Goal: Task Accomplishment & Management: Use online tool/utility

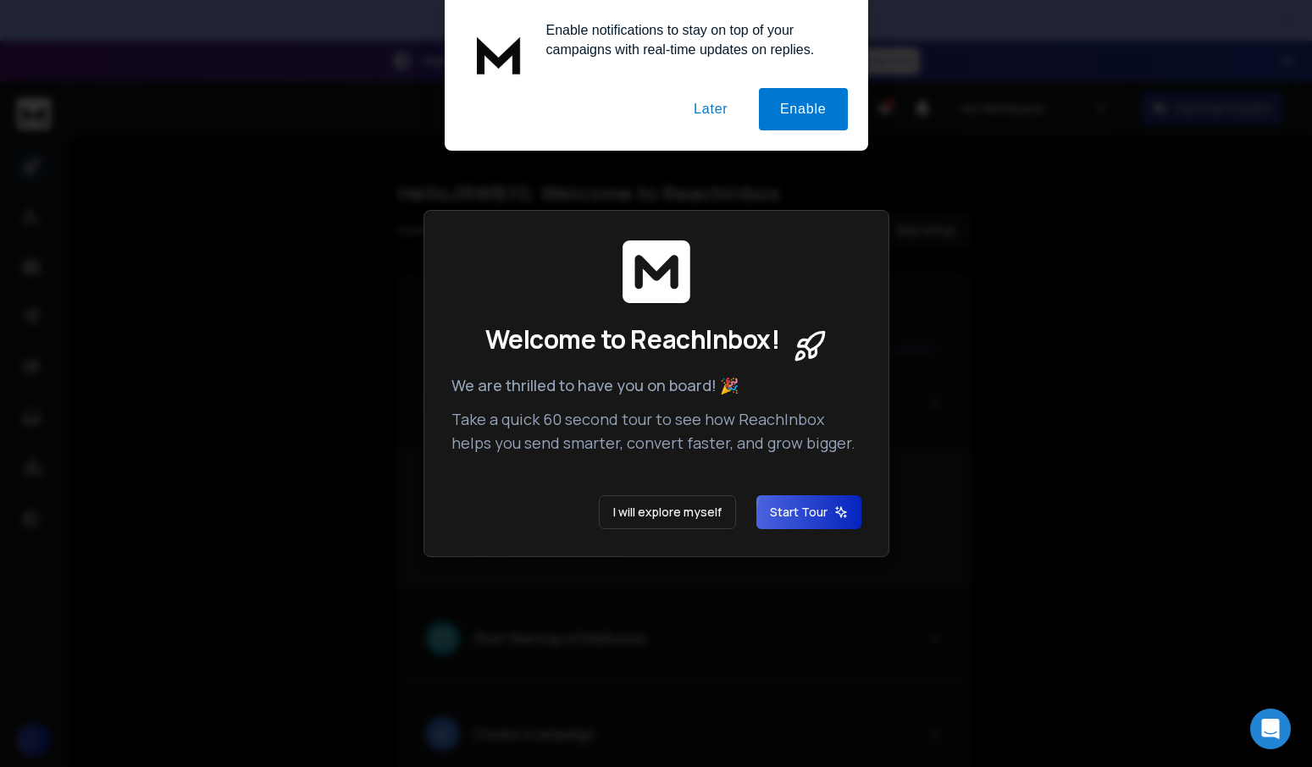
click at [712, 114] on button "Later" at bounding box center [711, 109] width 76 height 42
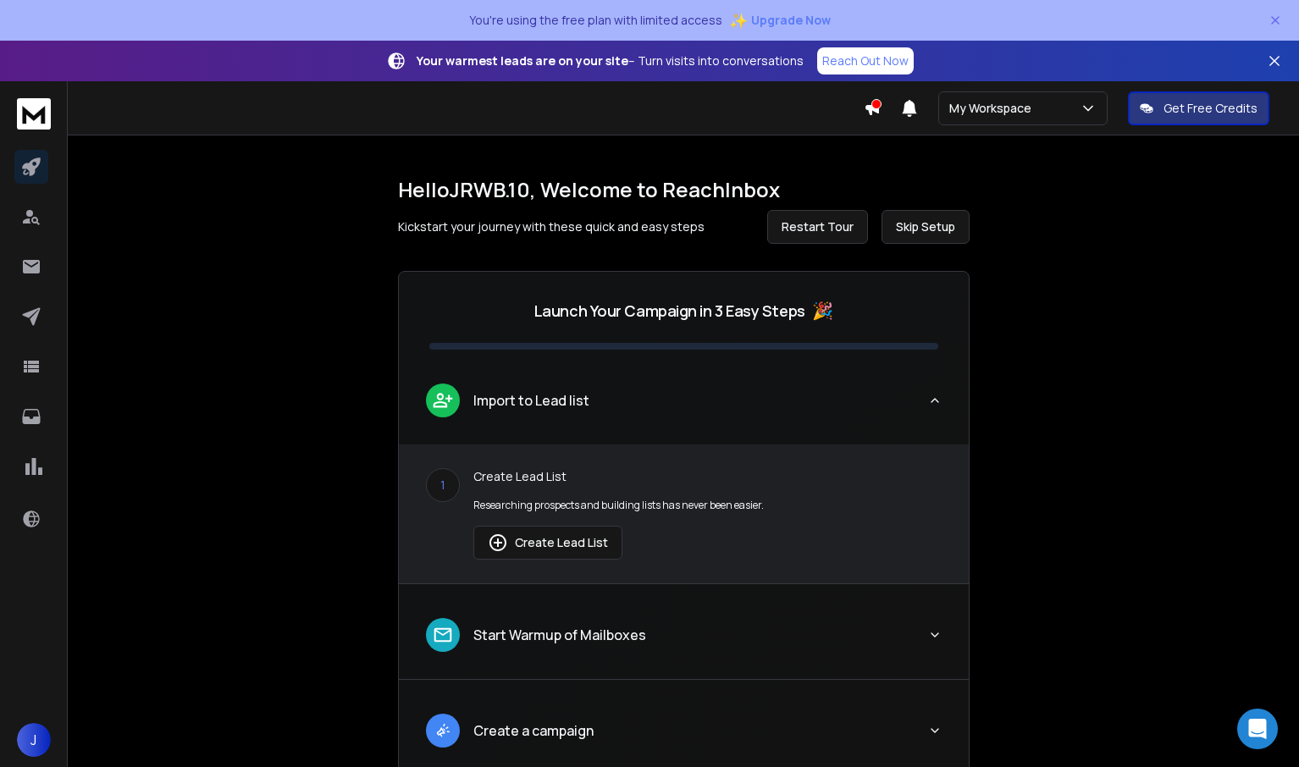
scroll to position [81, 0]
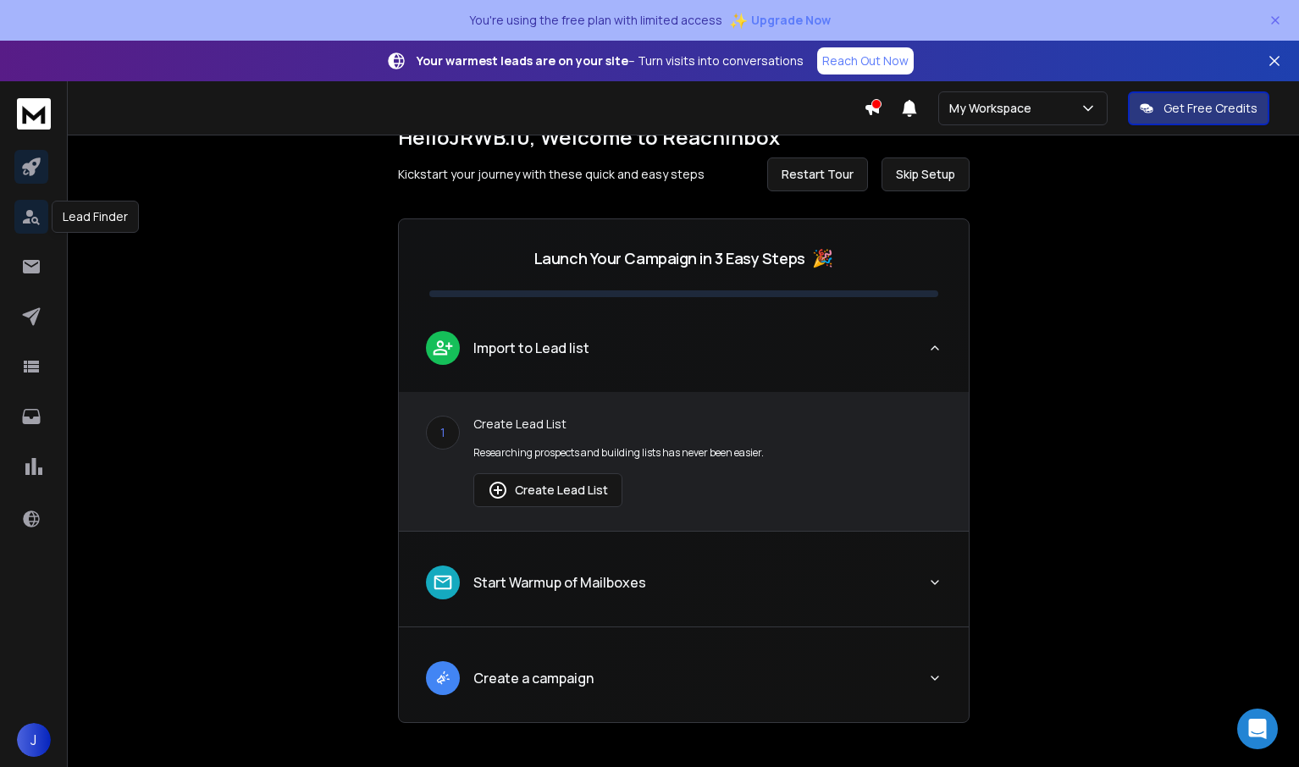
click at [25, 207] on icon at bounding box center [31, 217] width 20 height 20
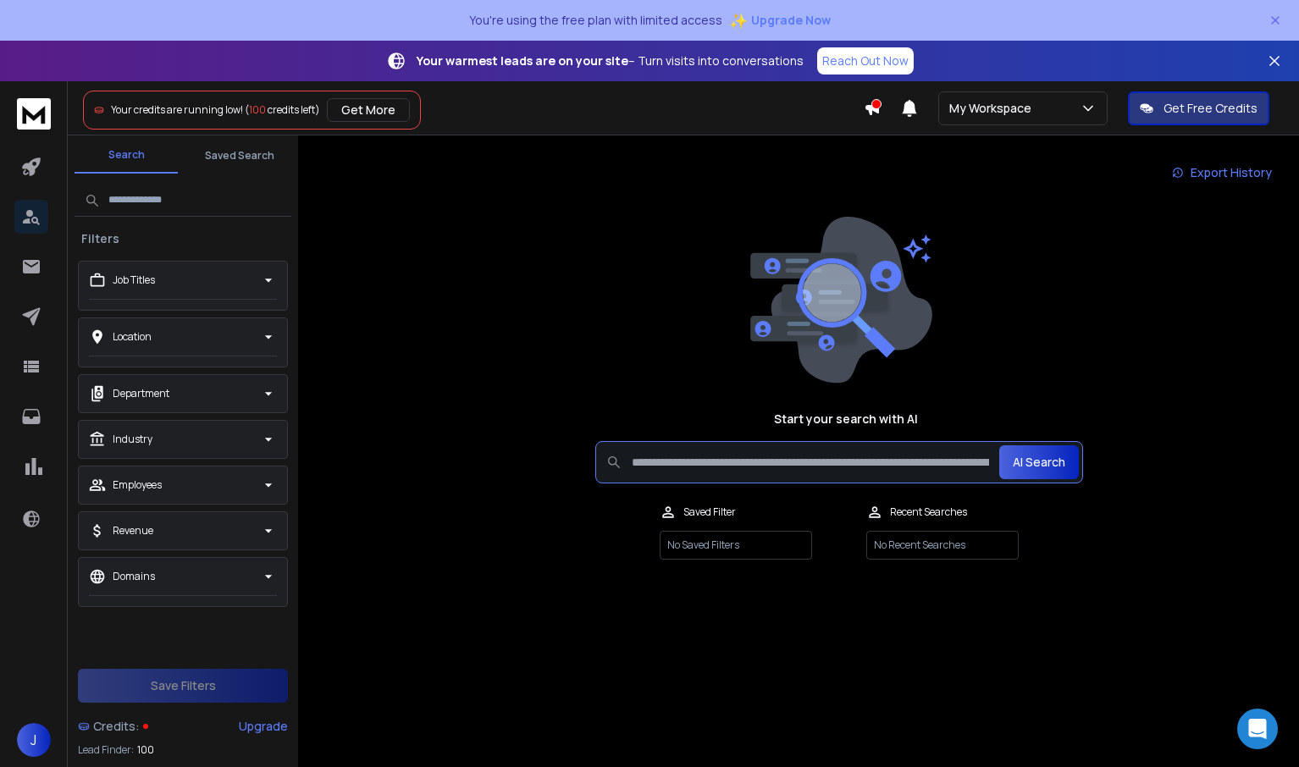
click at [149, 199] on input at bounding box center [183, 200] width 217 height 34
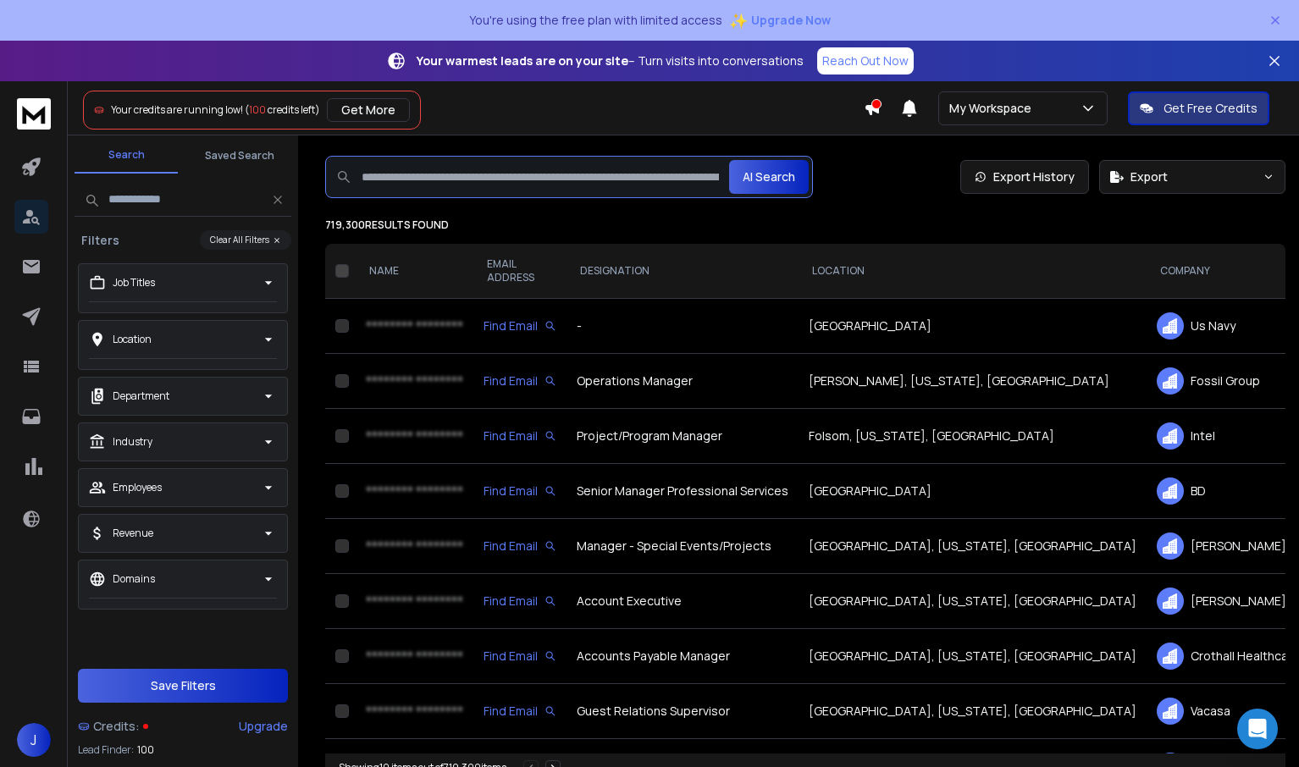
type input "**********"
click at [154, 484] on p "Employees" at bounding box center [137, 488] width 49 height 14
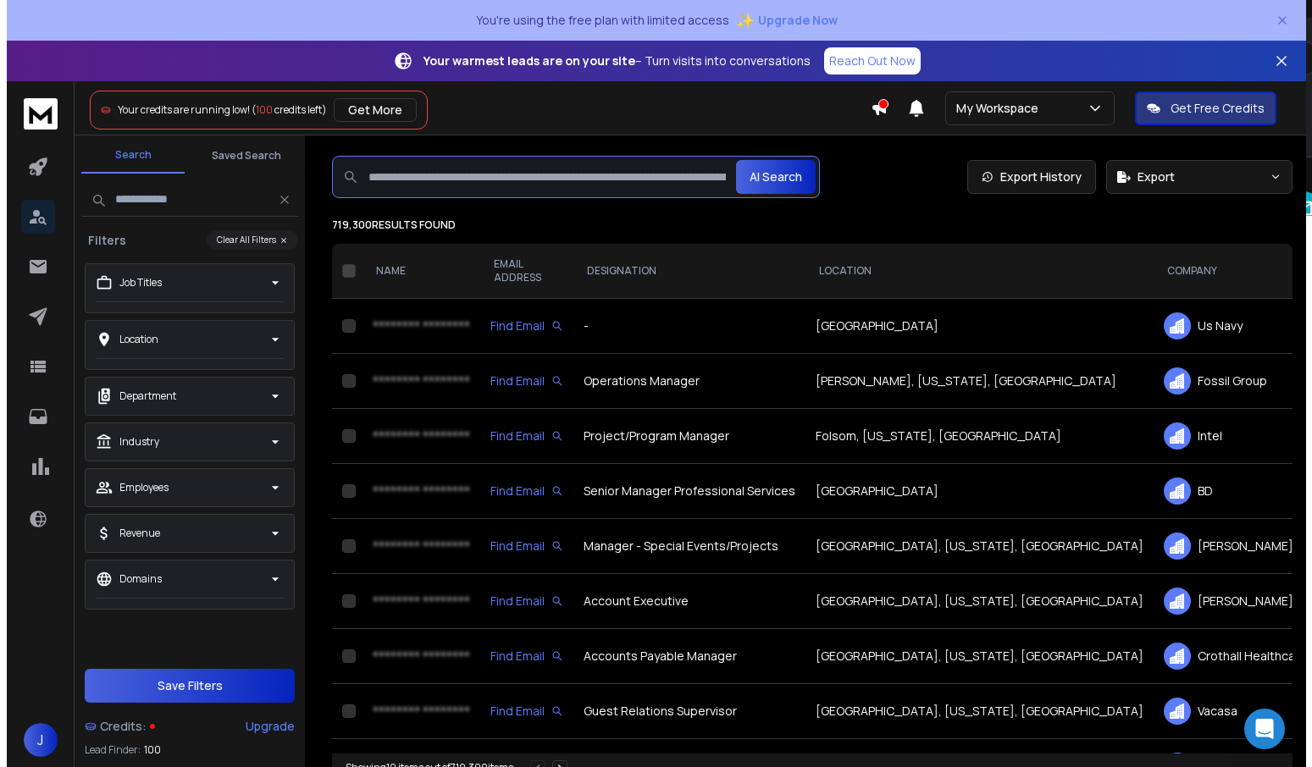
scroll to position [152, 0]
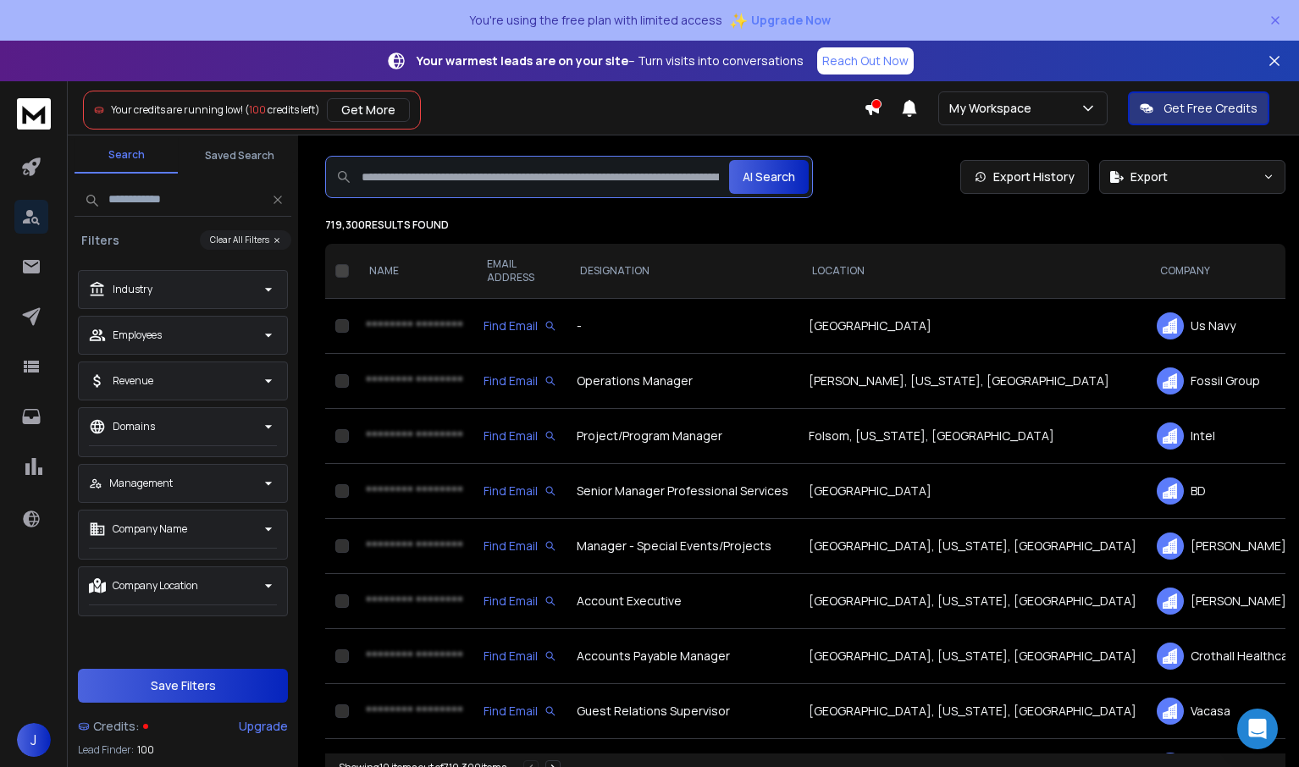
click at [194, 534] on div "Company Name" at bounding box center [183, 529] width 188 height 17
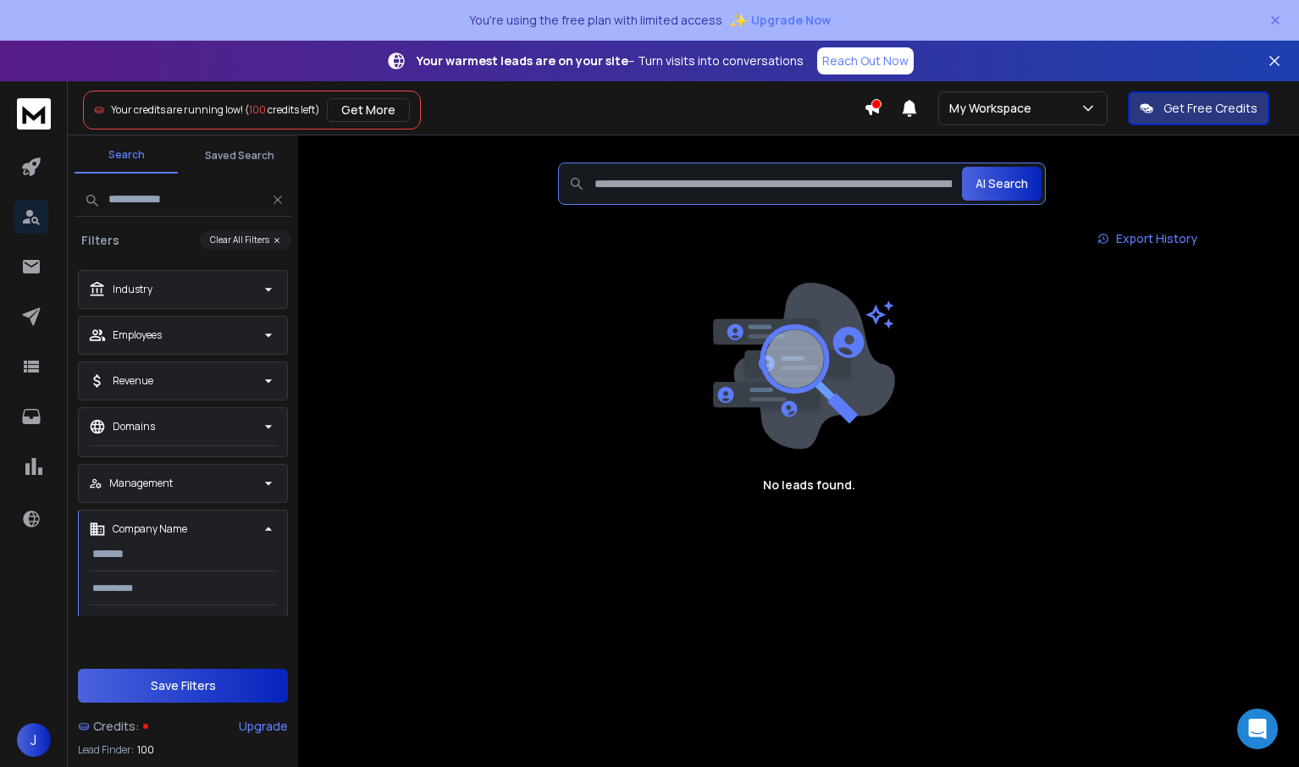
type input "*******"
click at [174, 238] on div "Filters Clear All Filters" at bounding box center [183, 239] width 217 height 19
click at [227, 203] on input "**********" at bounding box center [183, 200] width 217 height 34
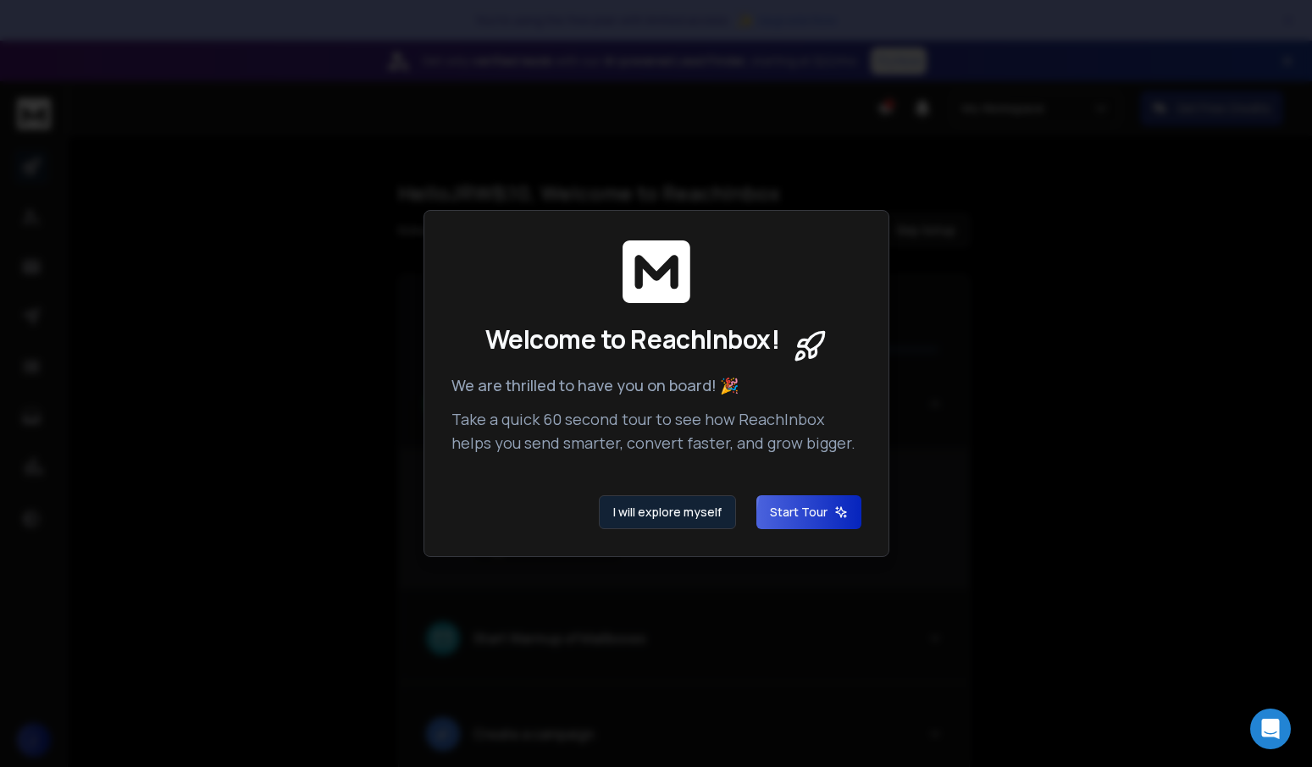
click at [701, 511] on button "I will explore myself" at bounding box center [667, 513] width 137 height 34
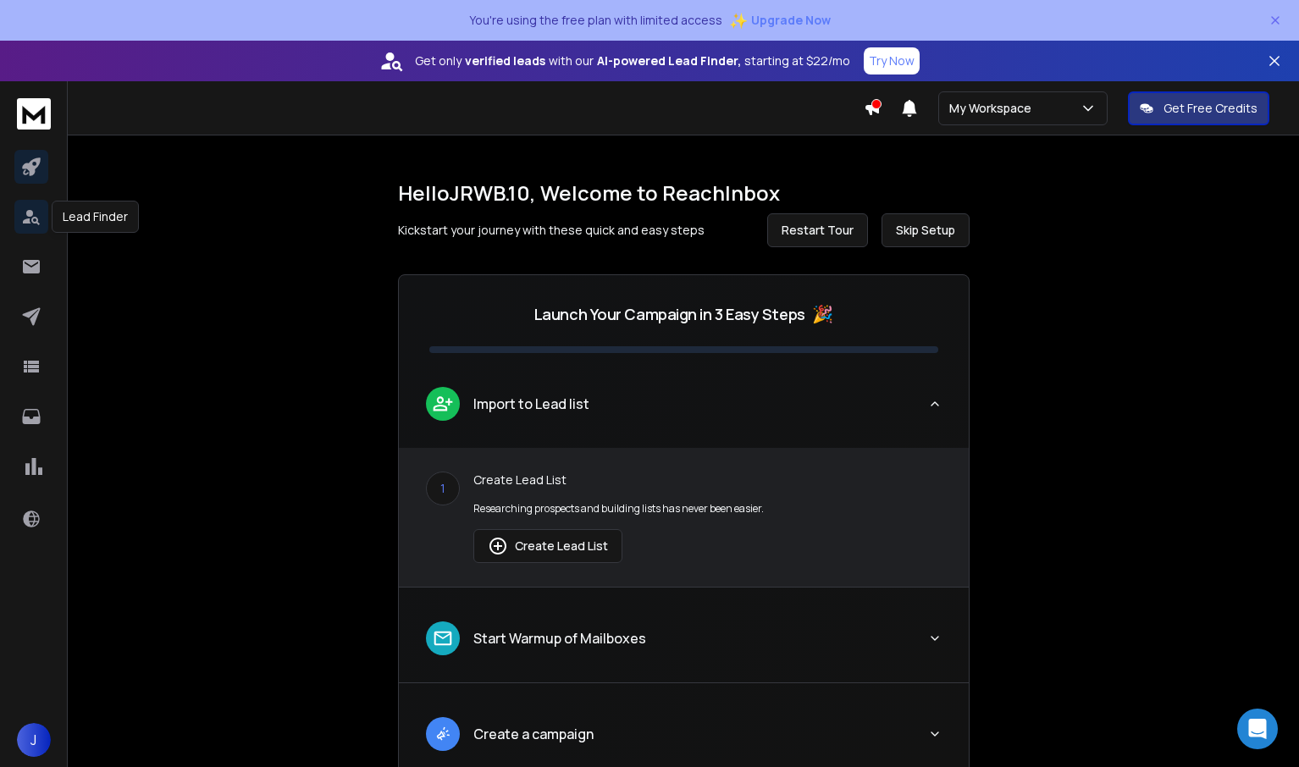
click at [32, 224] on icon at bounding box center [31, 217] width 20 height 20
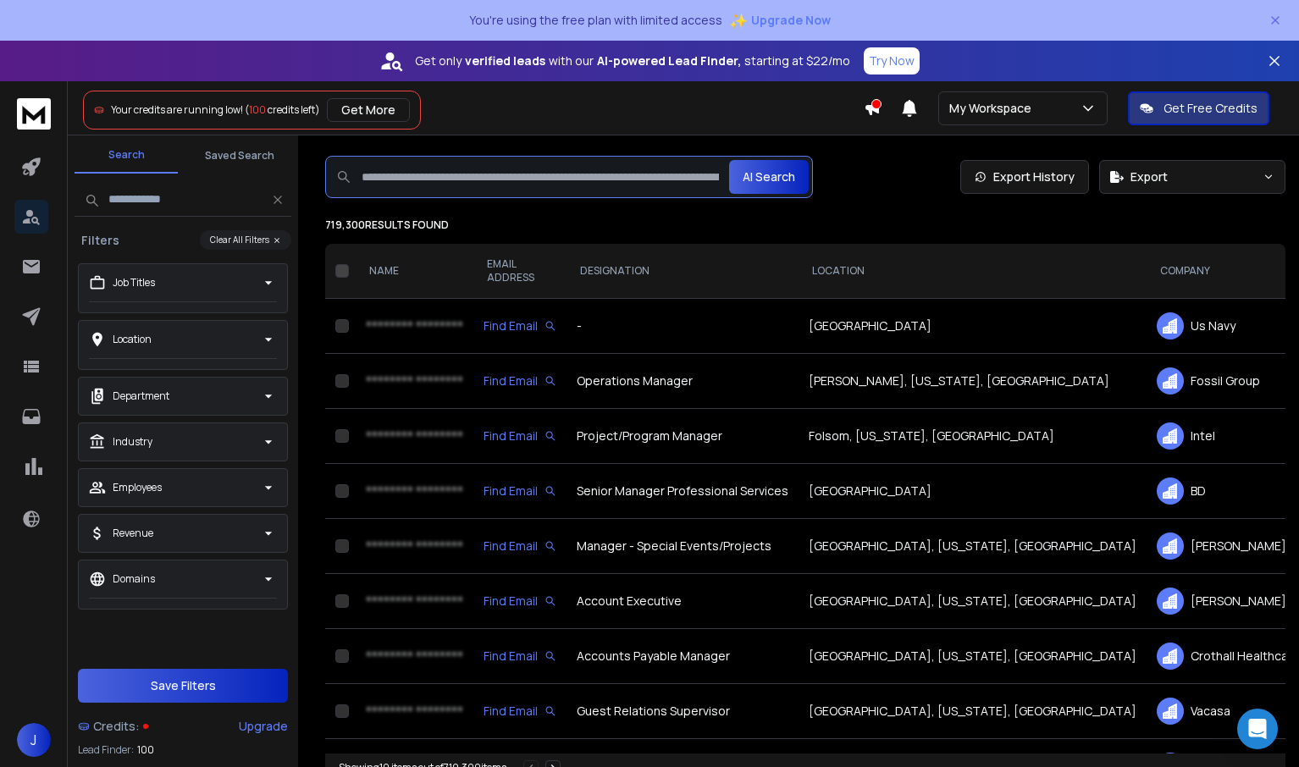
click at [274, 197] on icon at bounding box center [278, 200] width 14 height 14
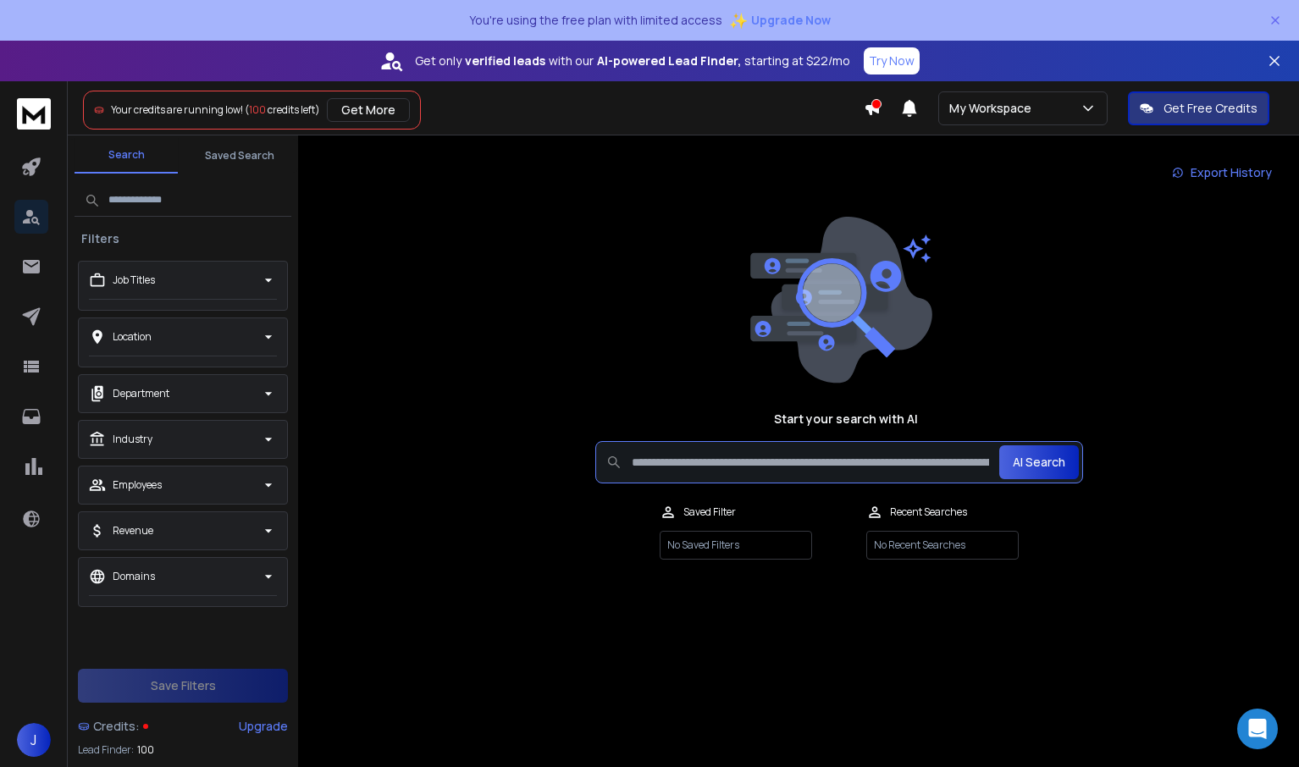
click at [729, 468] on textarea at bounding box center [810, 463] width 357 height 34
type textarea "*******"
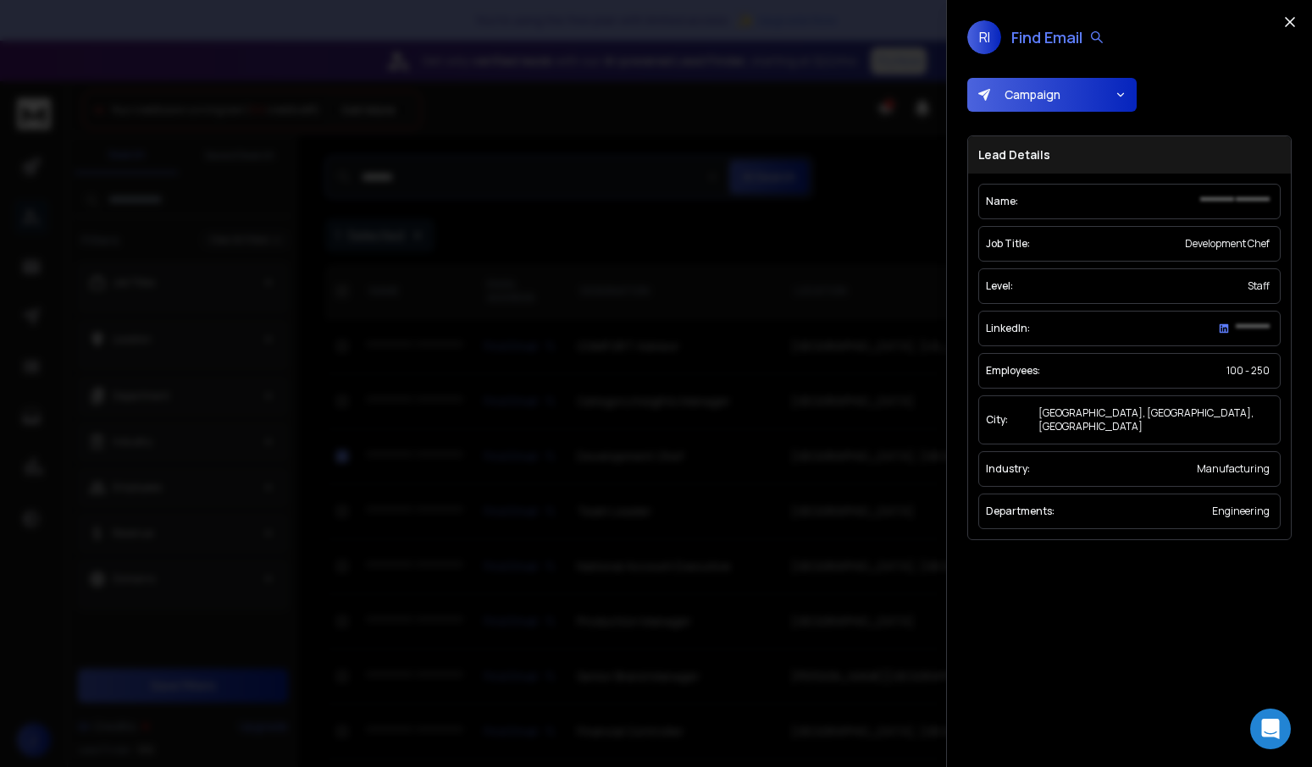
click at [1295, 25] on icon "button" at bounding box center [1290, 22] width 17 height 17
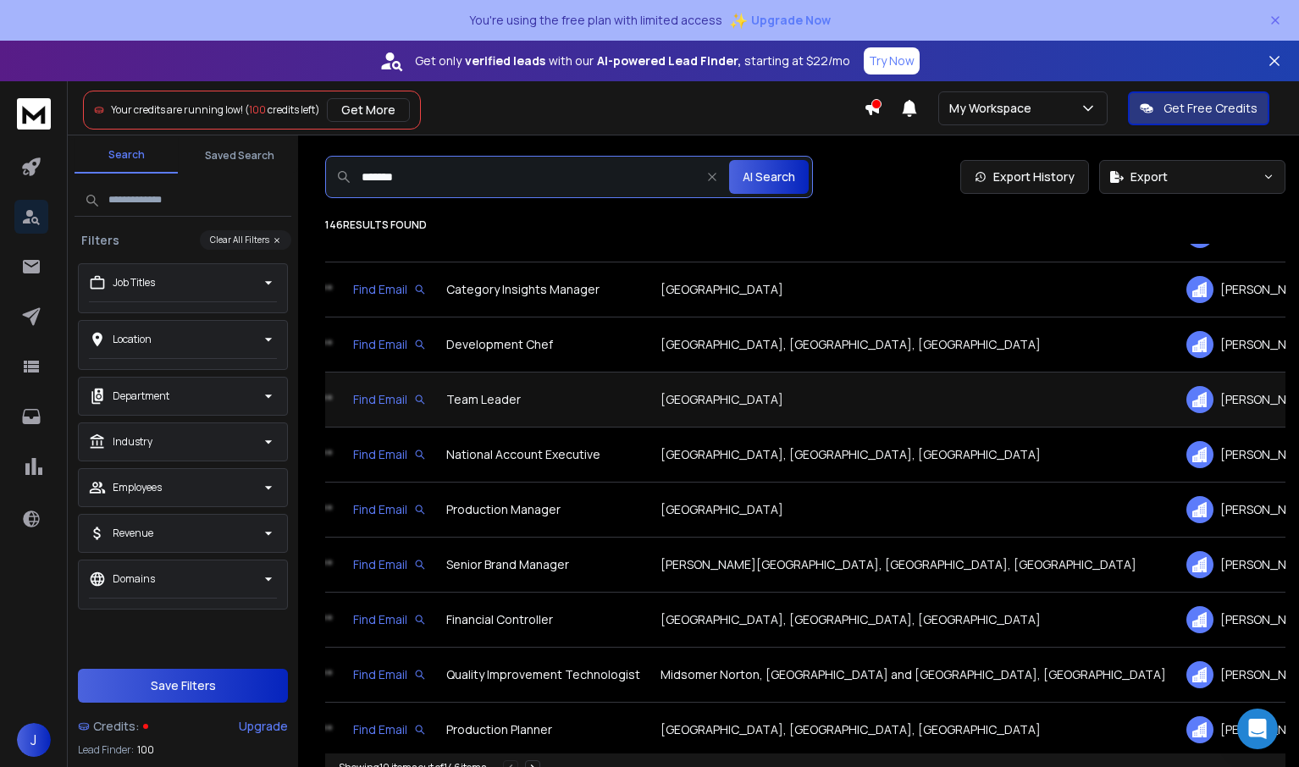
scroll to position [81, 0]
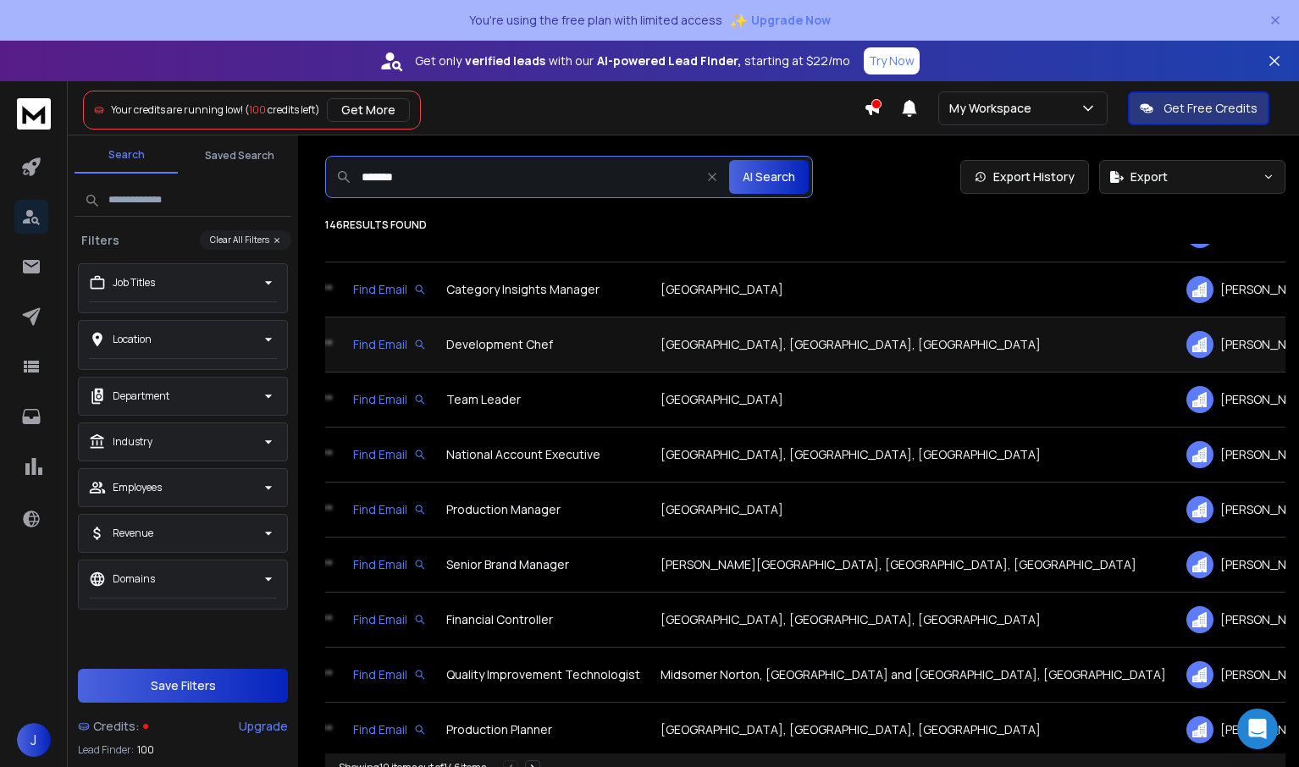
click at [382, 336] on div "Find Email" at bounding box center [389, 344] width 73 height 17
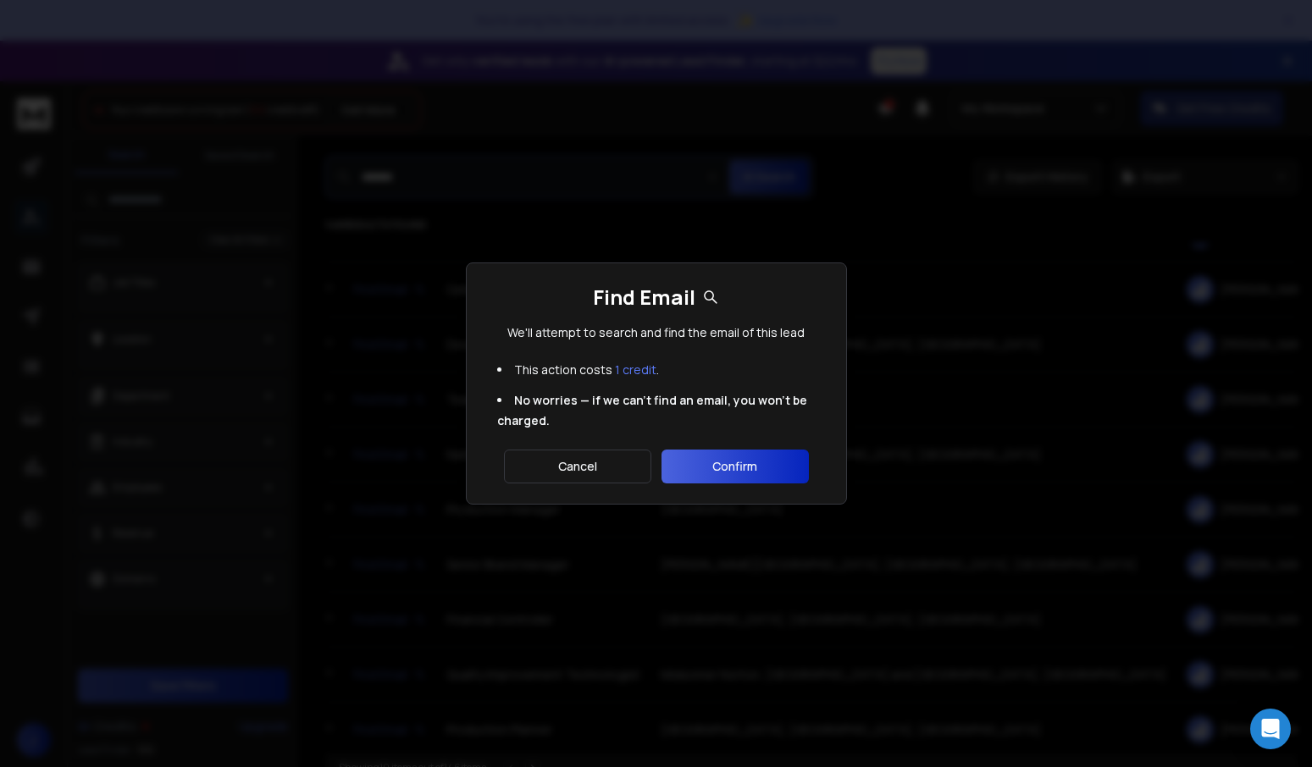
click at [712, 477] on button "Confirm" at bounding box center [735, 467] width 147 height 34
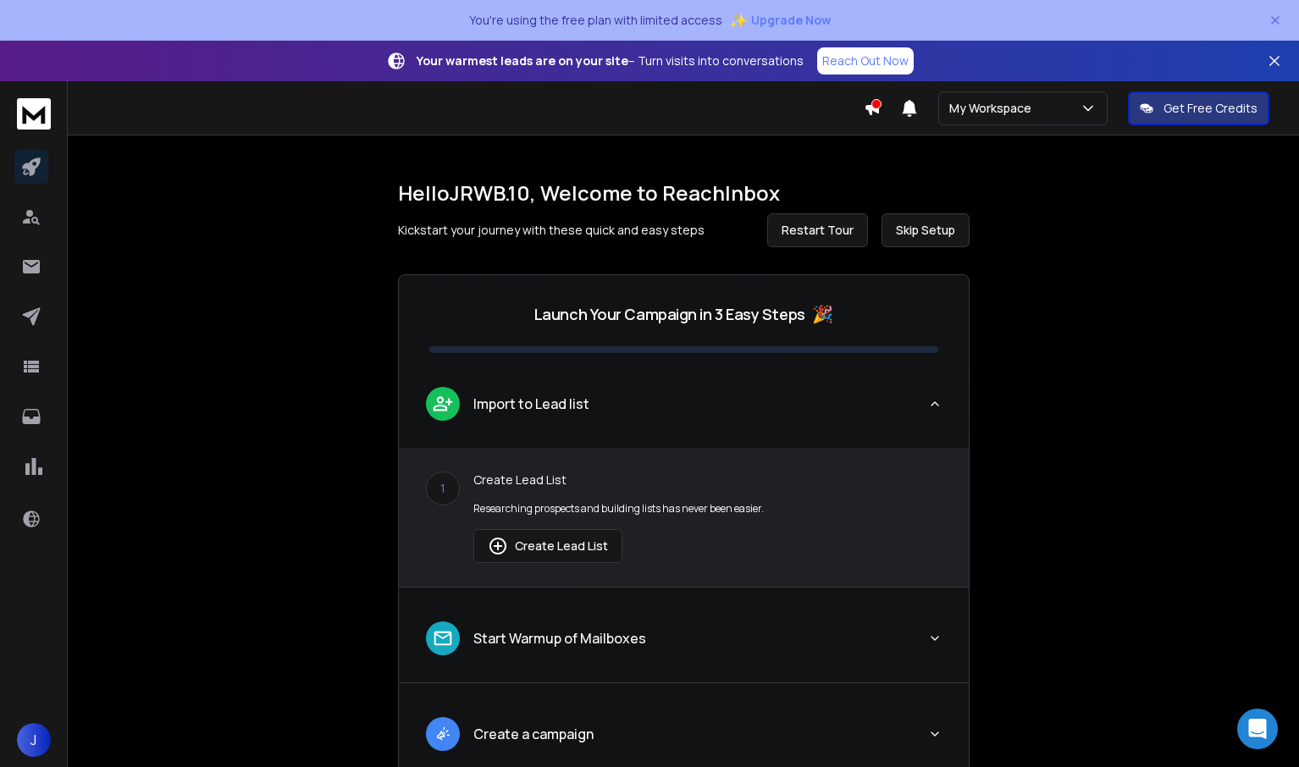
click at [19, 108] on img at bounding box center [34, 113] width 34 height 31
click at [1272, 59] on icon at bounding box center [1274, 60] width 15 height 15
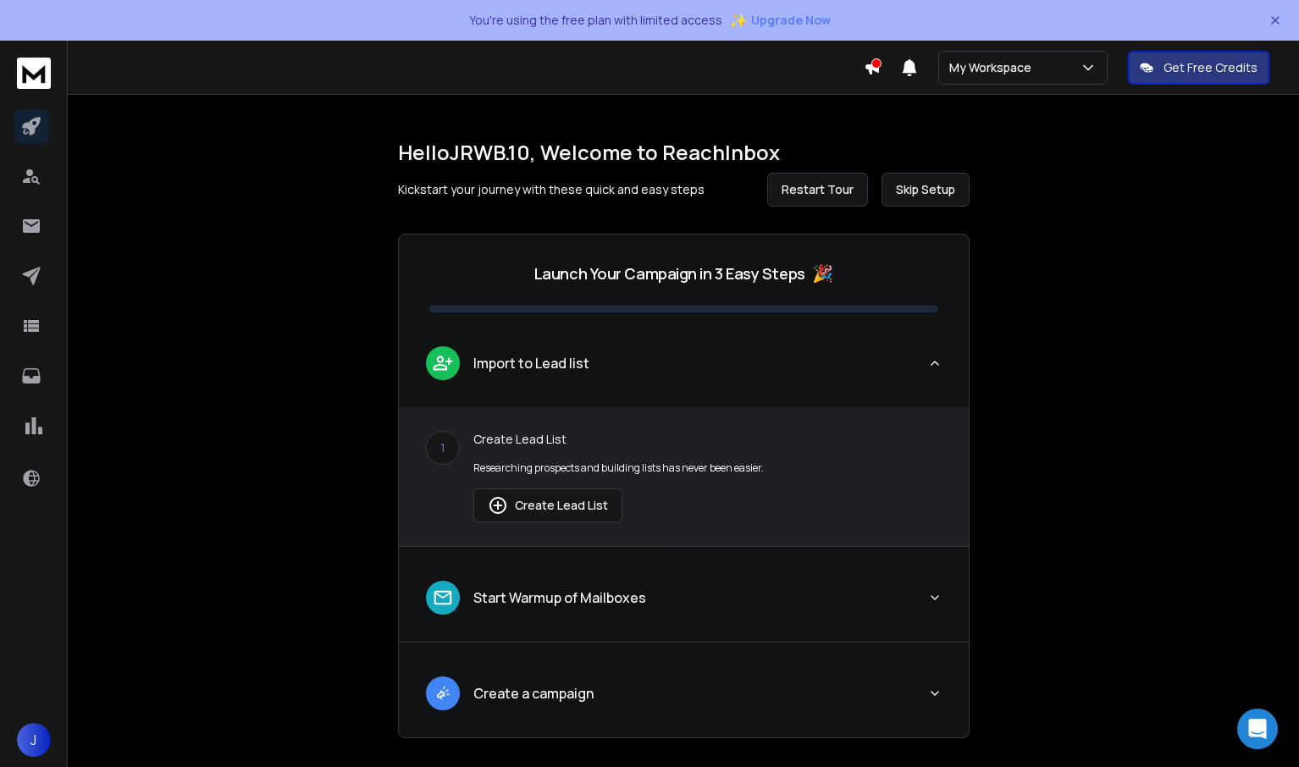
click at [1277, 11] on button "Close notification" at bounding box center [1276, 20] width 14 height 41
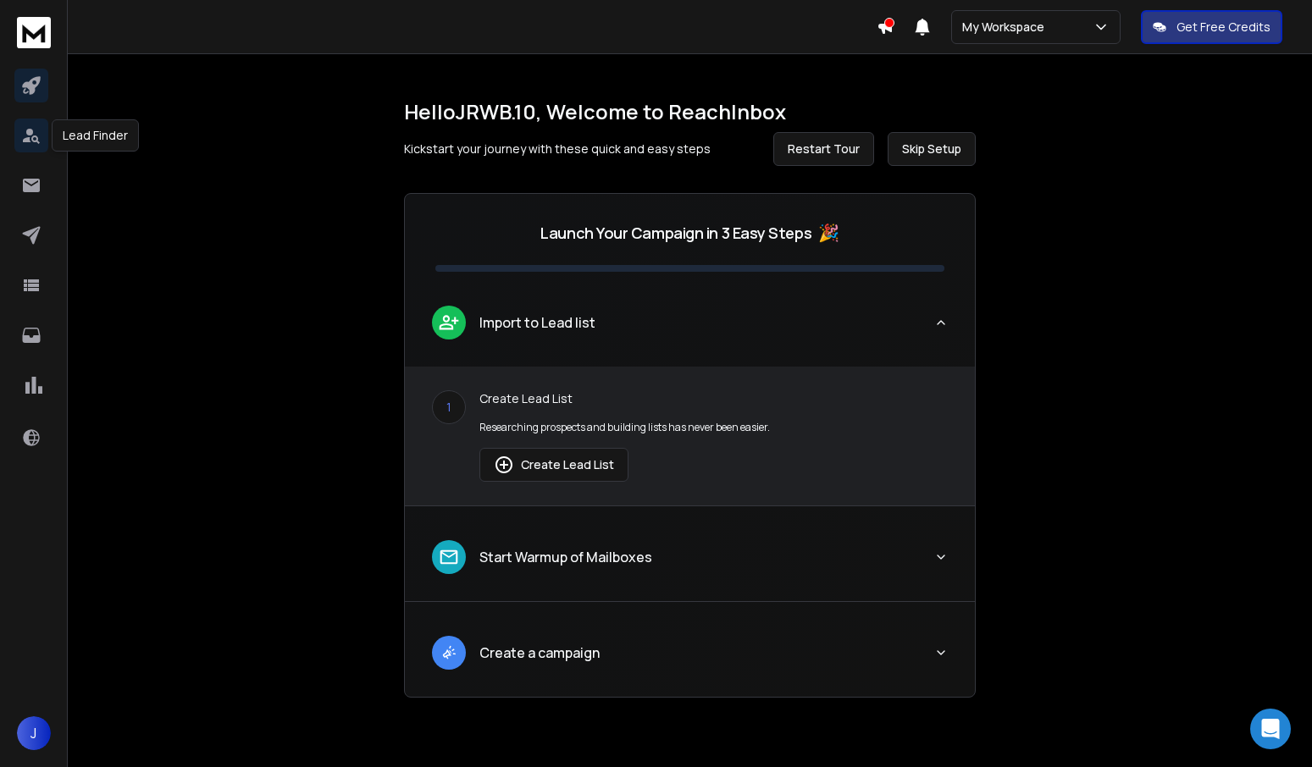
click at [28, 146] on link at bounding box center [31, 136] width 34 height 34
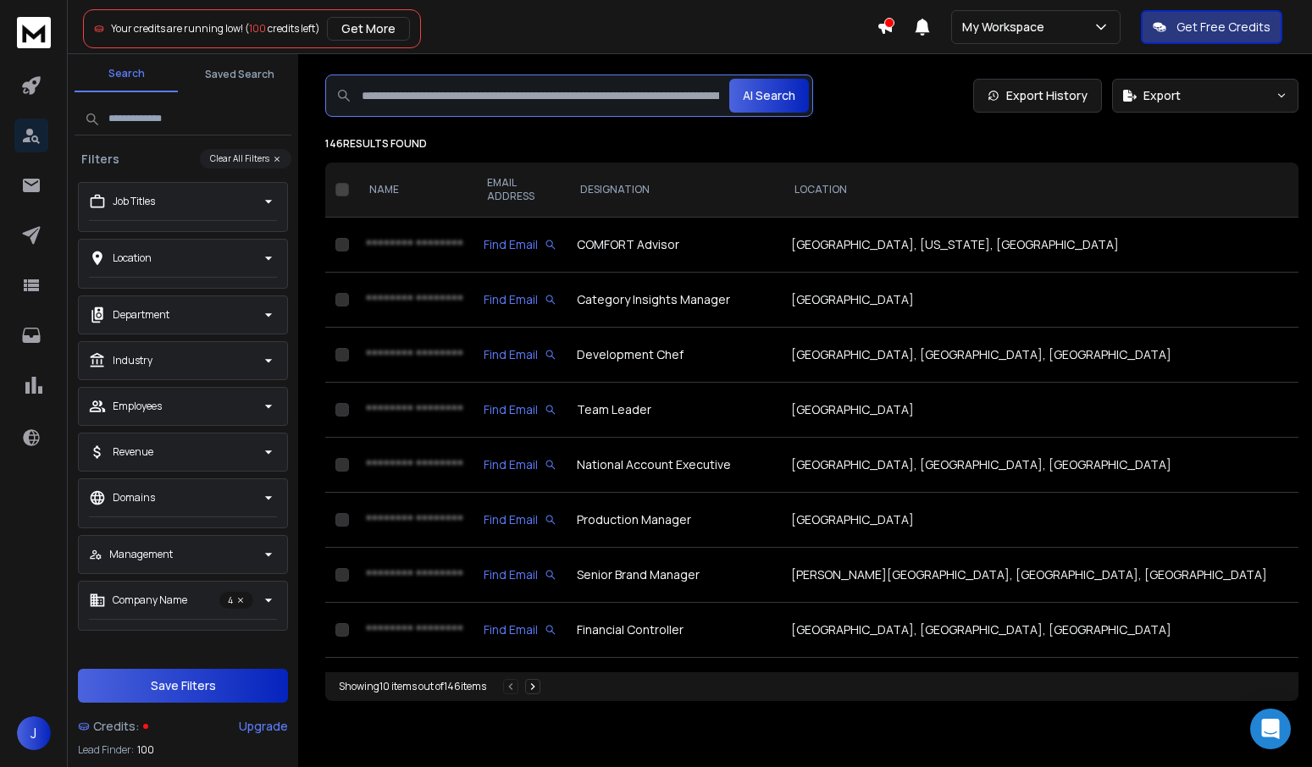
click at [177, 125] on input at bounding box center [183, 119] width 217 height 34
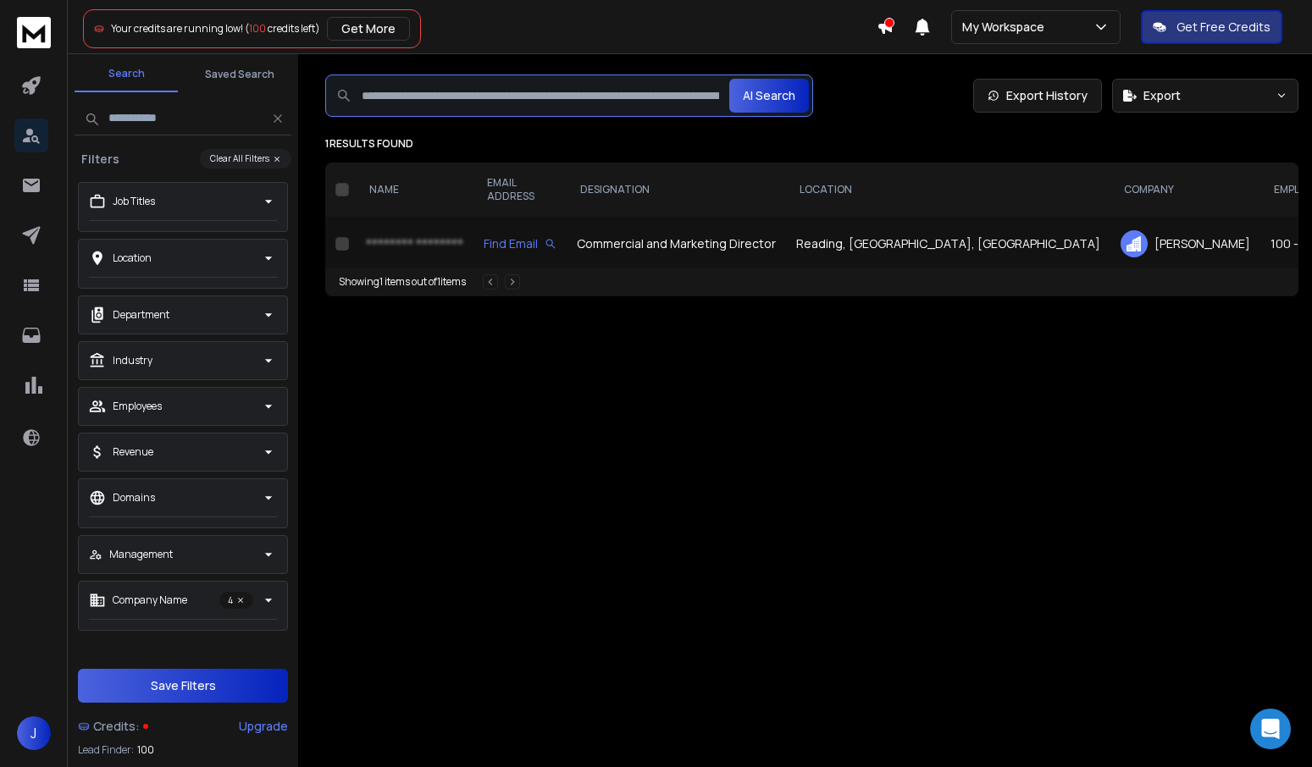
type input "**********"
click at [502, 242] on div "Find Email" at bounding box center [520, 243] width 73 height 17
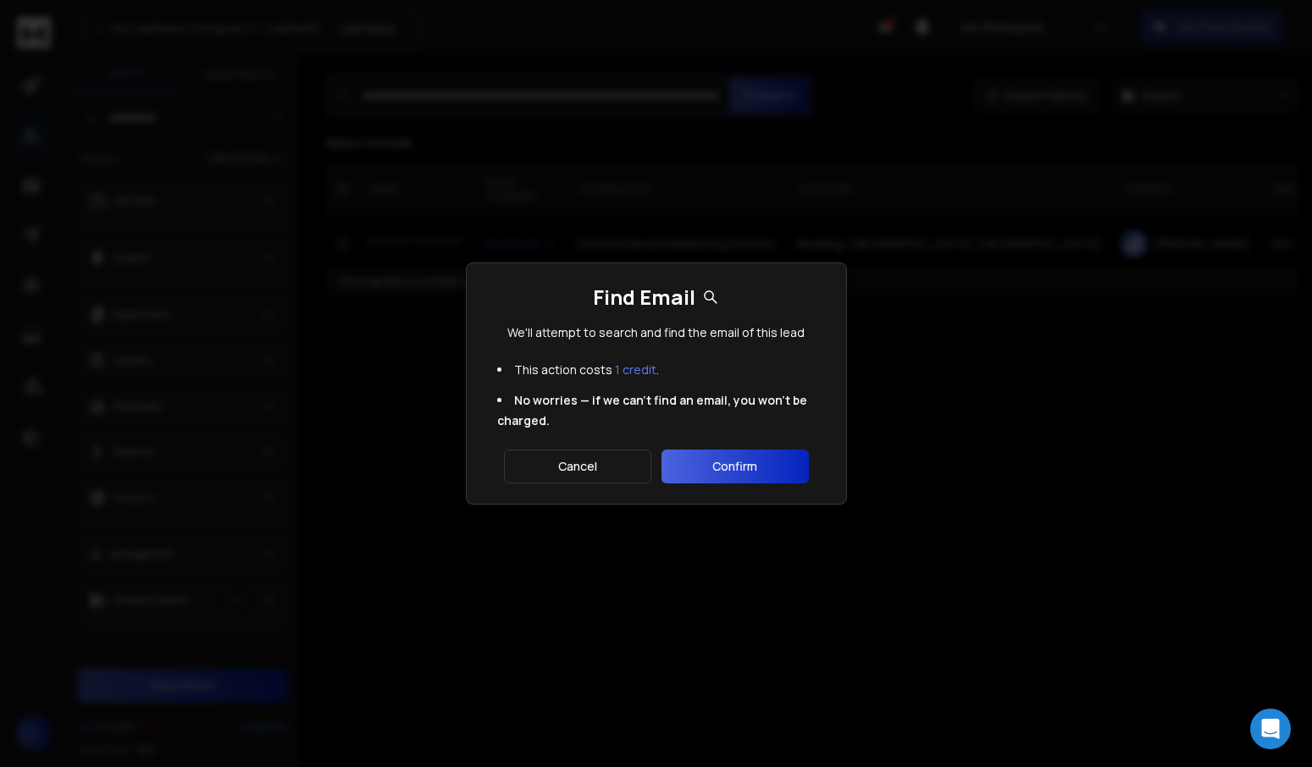
click at [723, 470] on button "Confirm" at bounding box center [735, 467] width 147 height 34
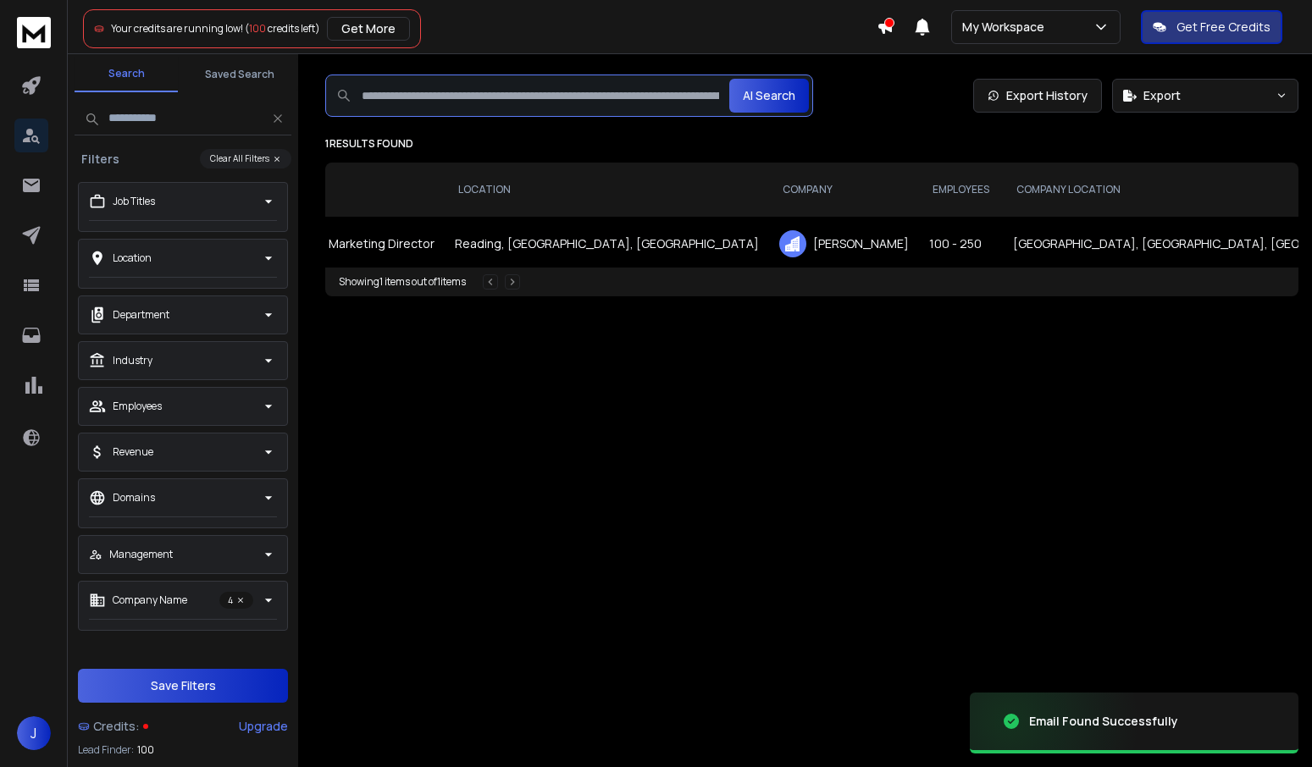
scroll to position [0, 465]
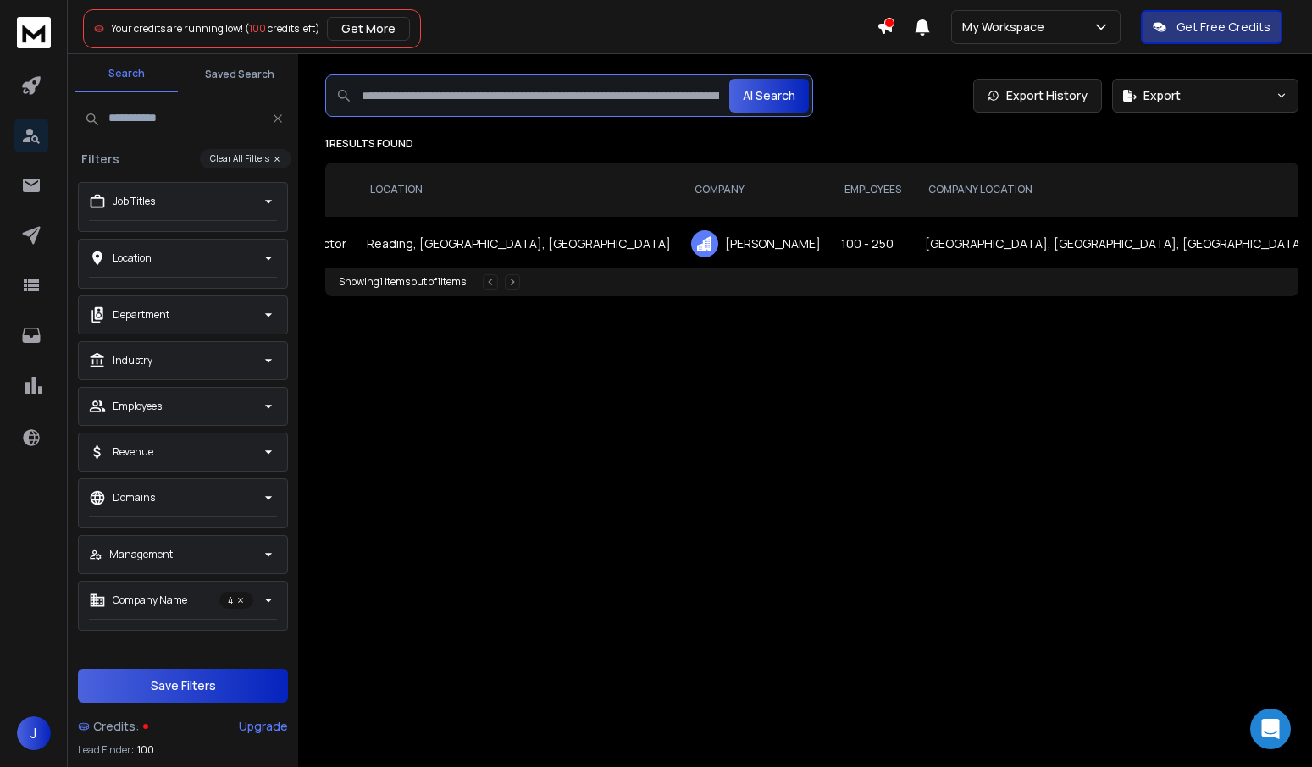
drag, startPoint x: 553, startPoint y: 277, endPoint x: 723, endPoint y: 288, distance: 169.8
click at [713, 289] on div "Showing 1 items out of 1 items" at bounding box center [811, 282] width 973 height 29
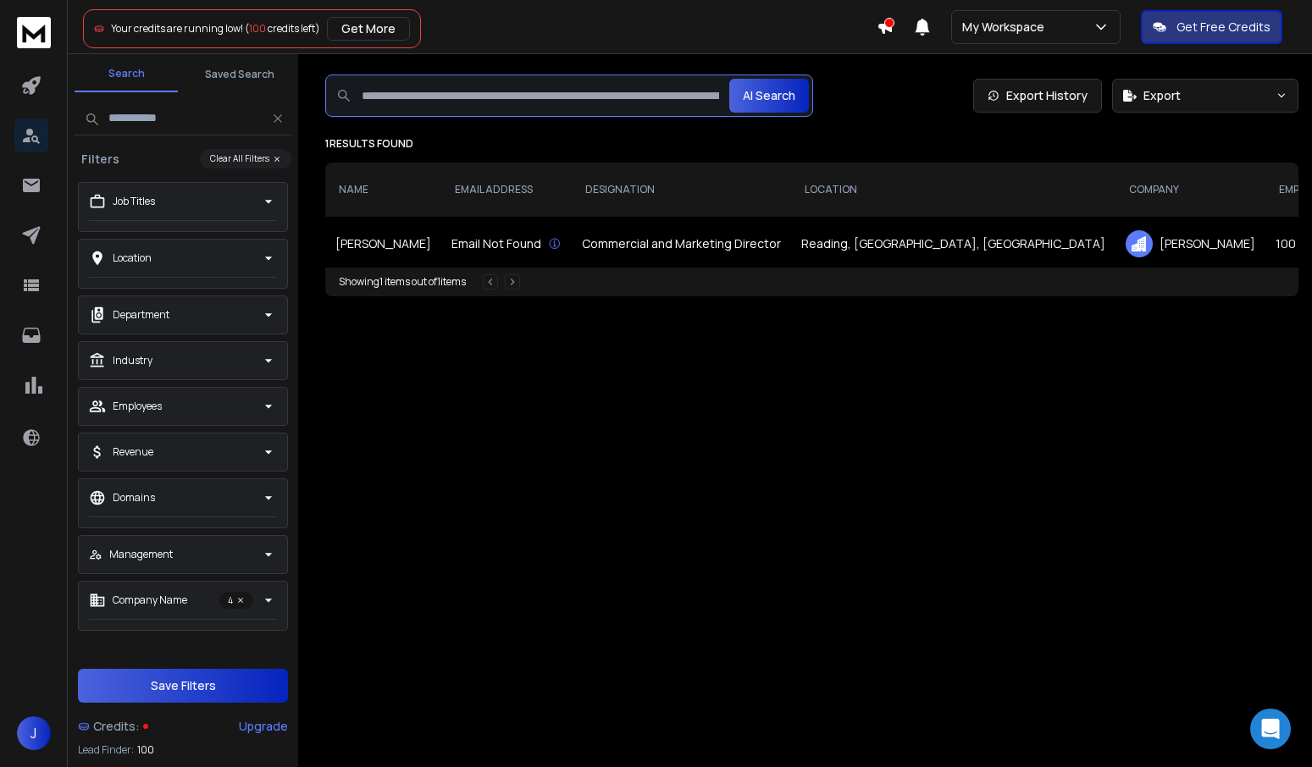
scroll to position [0, 0]
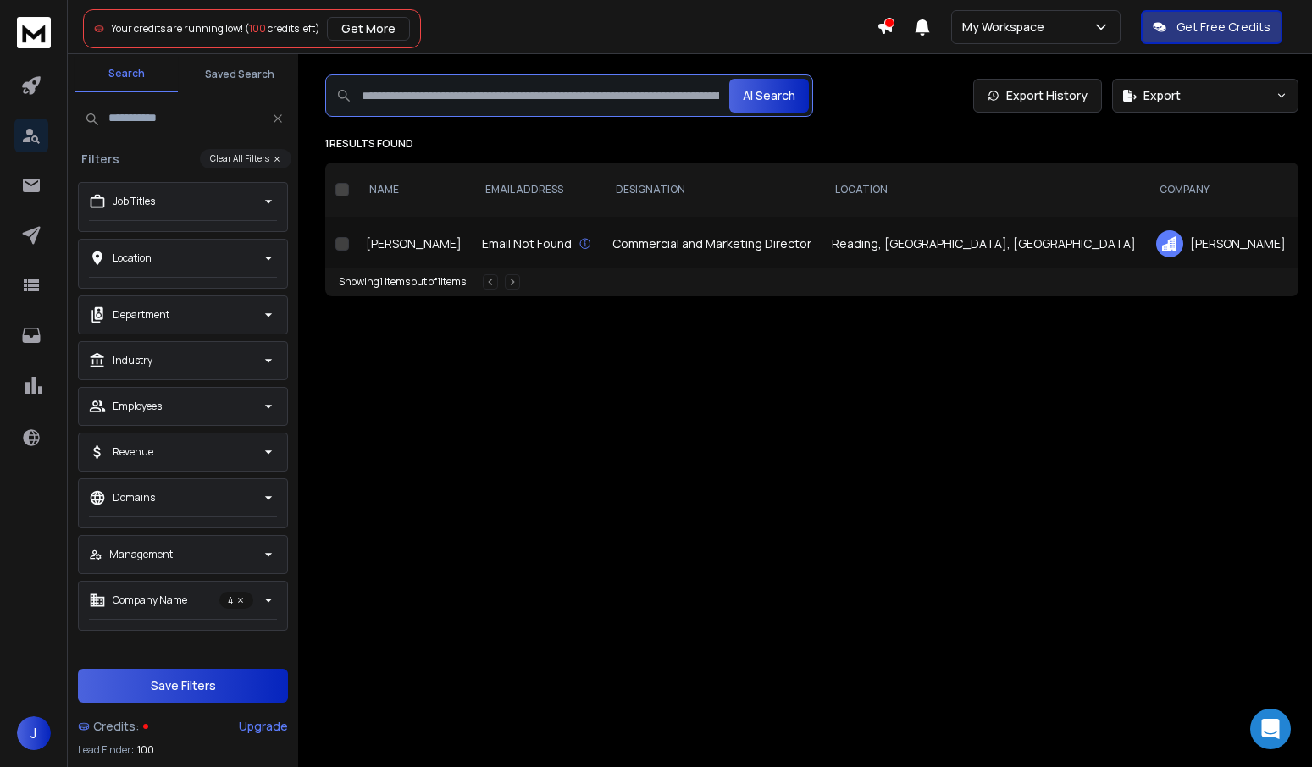
click at [487, 240] on div "Email Not Found" at bounding box center [537, 243] width 110 height 17
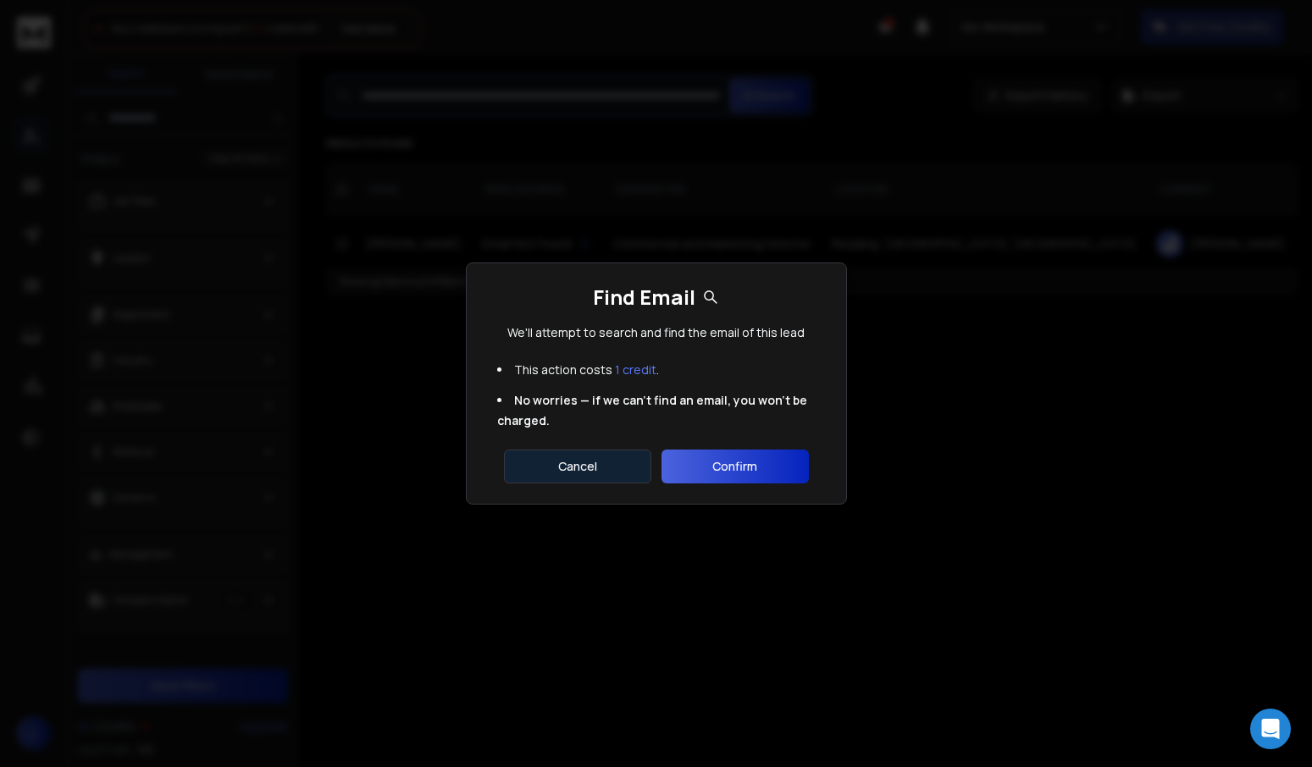
click at [526, 463] on button "Cancel" at bounding box center [578, 467] width 148 height 34
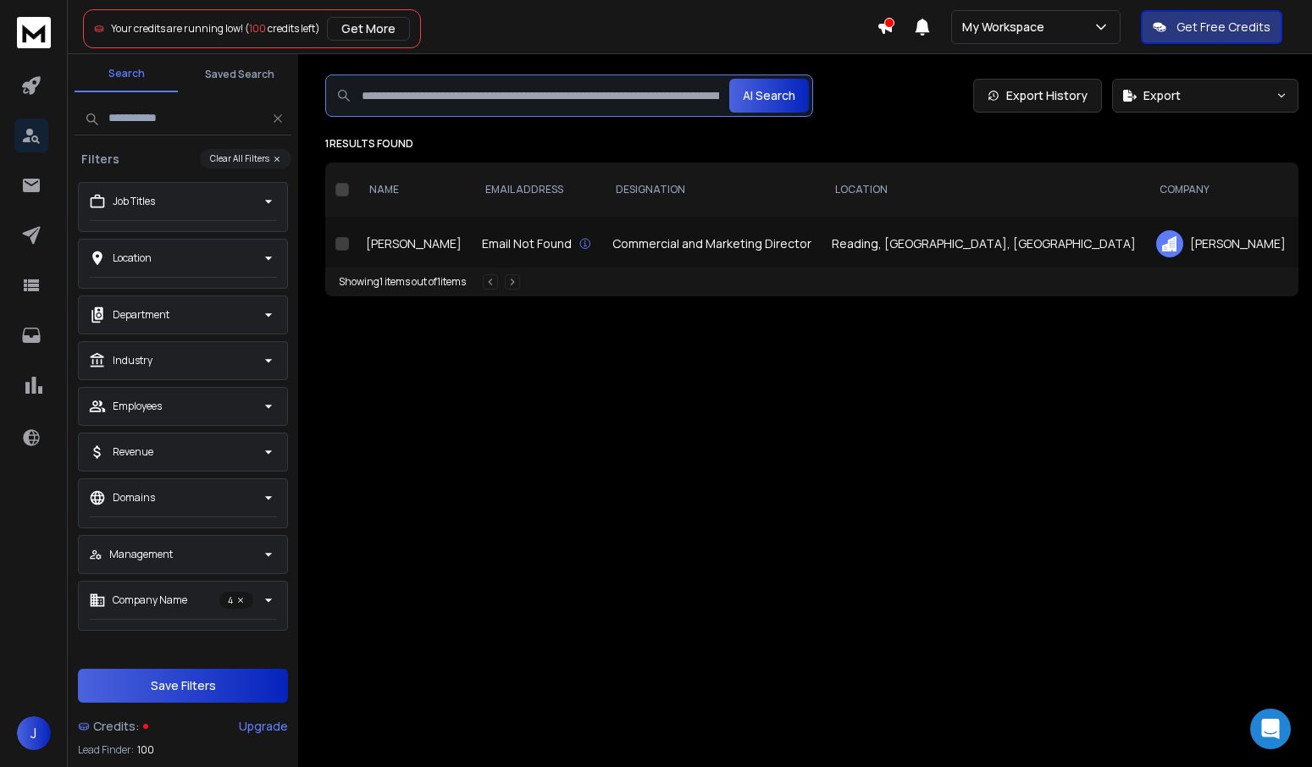
click at [367, 245] on span "Kim Gelling" at bounding box center [414, 243] width 96 height 16
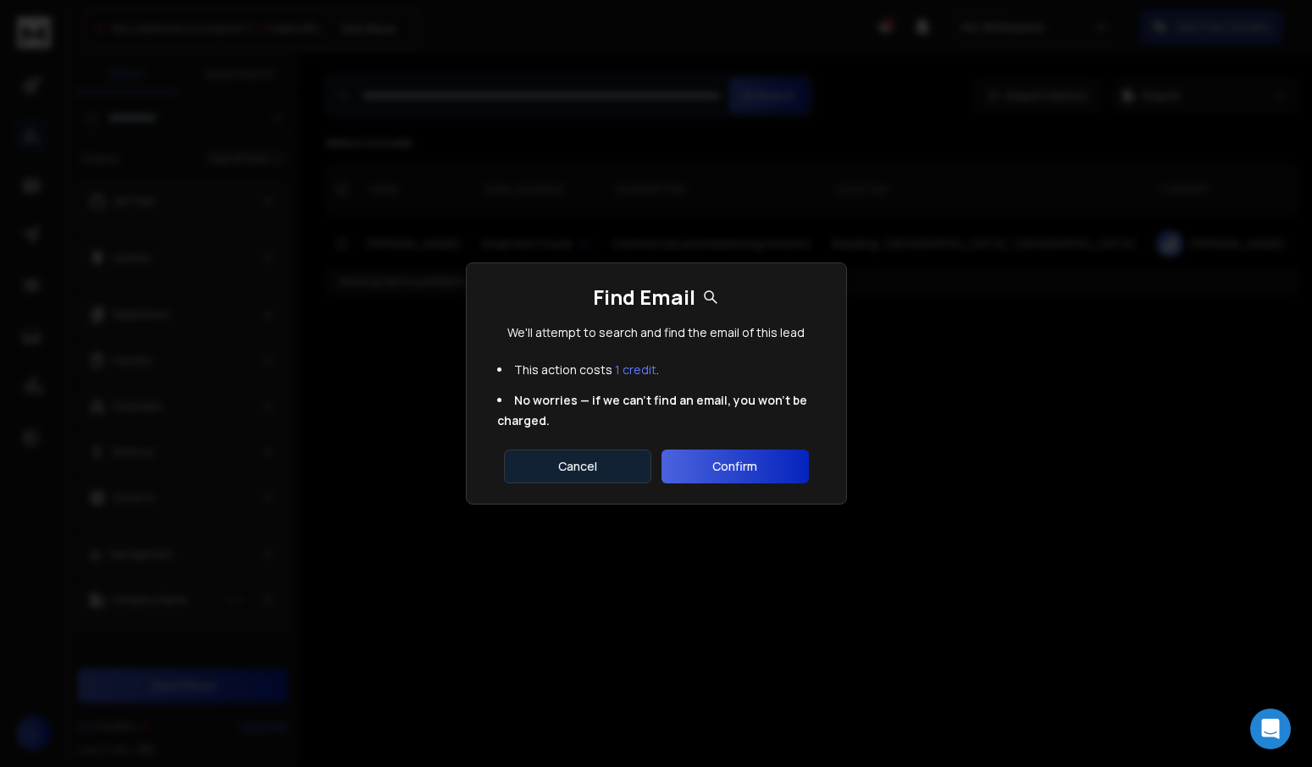
click at [557, 465] on button "Cancel" at bounding box center [578, 467] width 148 height 34
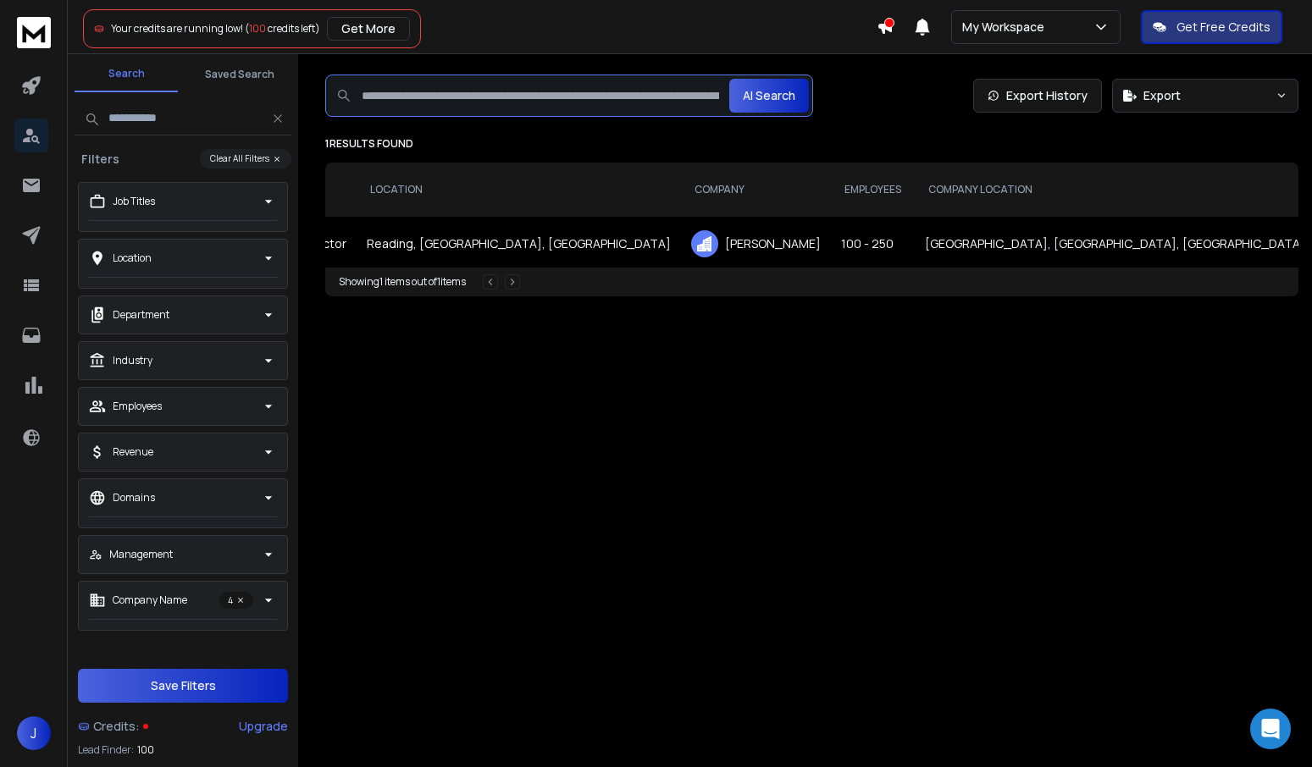
scroll to position [0, 442]
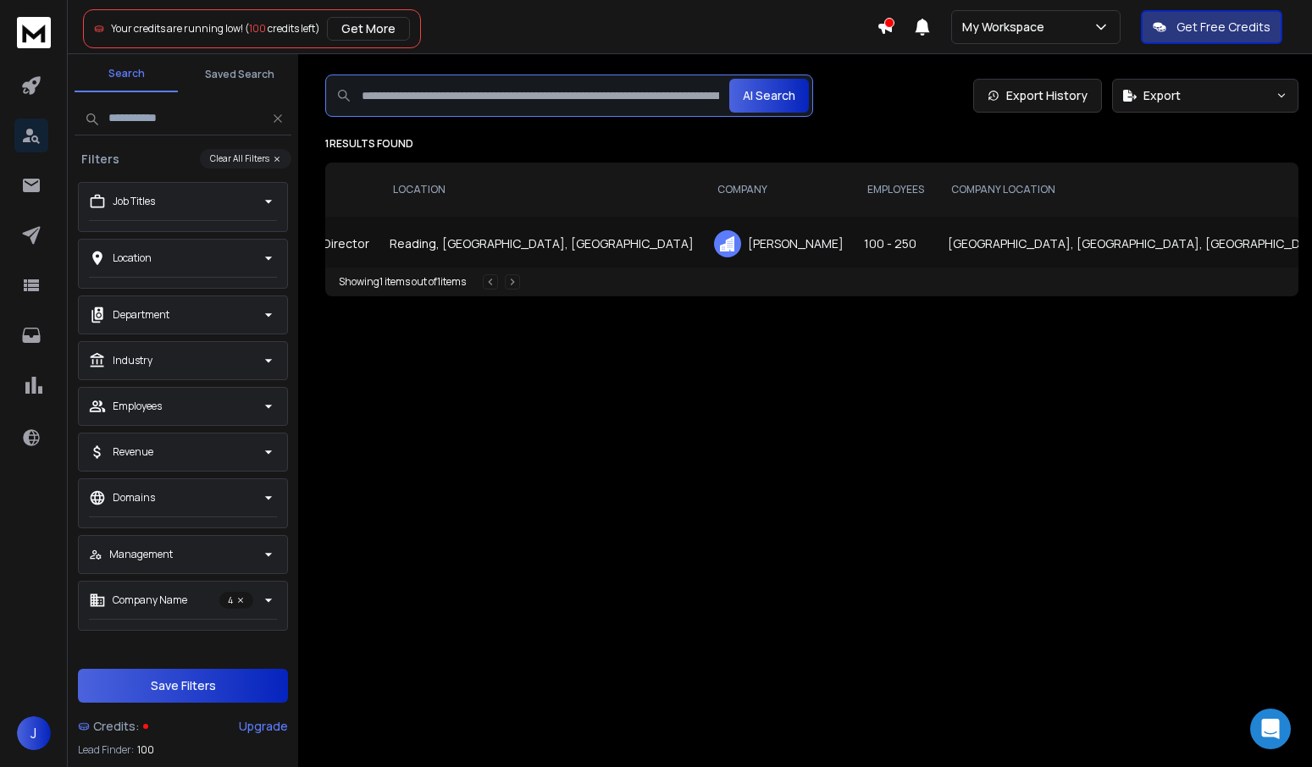
click at [714, 244] on div "[PERSON_NAME]" at bounding box center [779, 243] width 130 height 27
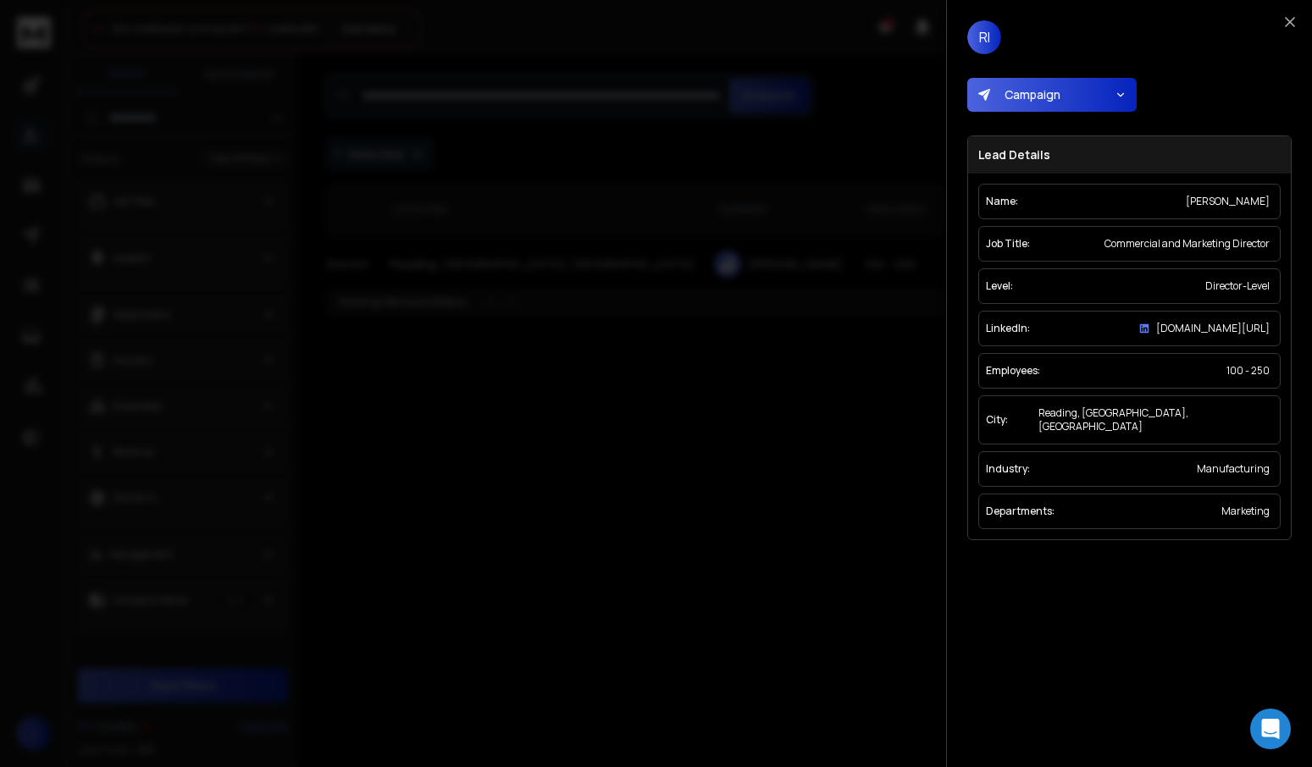
click at [1203, 288] on div "Director-Level" at bounding box center [1237, 286] width 71 height 20
click at [1243, 202] on div "Kim Gelling" at bounding box center [1228, 201] width 91 height 20
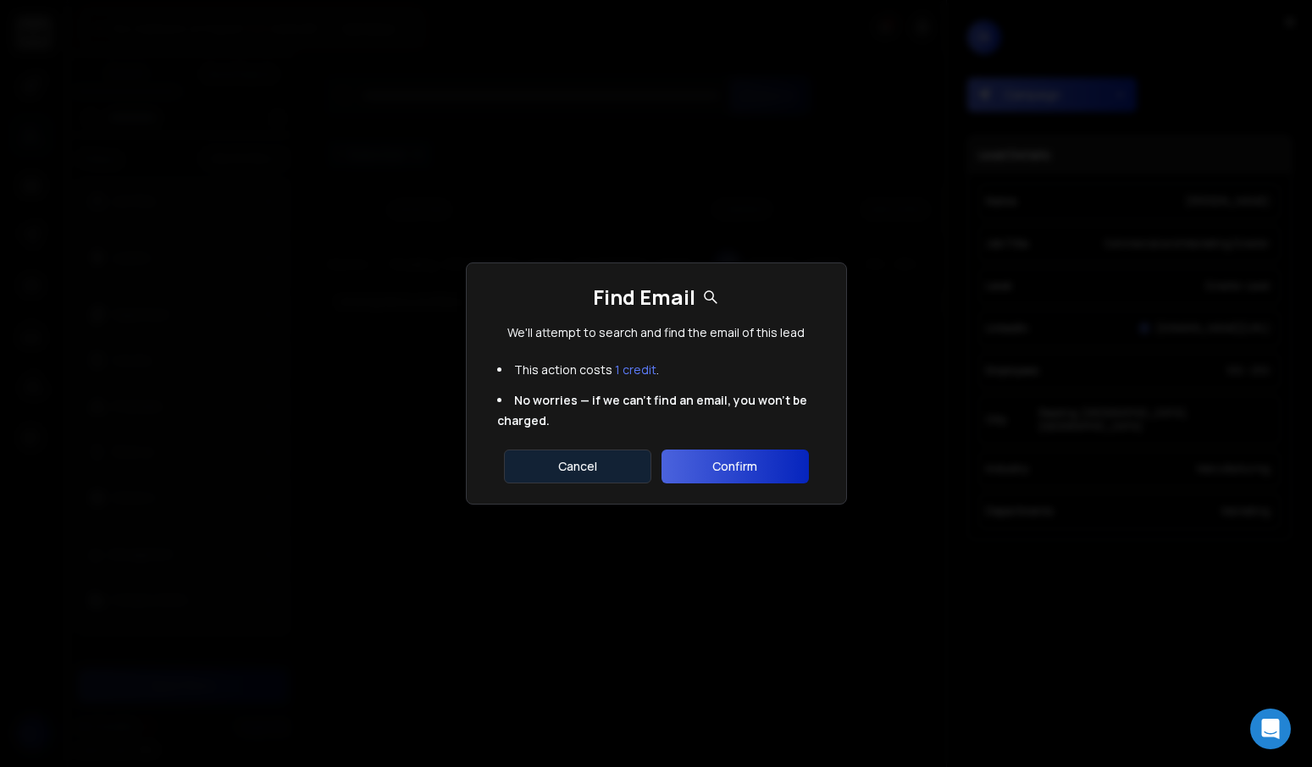
drag, startPoint x: 500, startPoint y: 477, endPoint x: 521, endPoint y: 472, distance: 21.8
click at [501, 477] on div "Find Email We'll attempt to search and find the email of this lead This action …" at bounding box center [657, 383] width 380 height 241
click at [540, 468] on button "Cancel" at bounding box center [578, 467] width 148 height 34
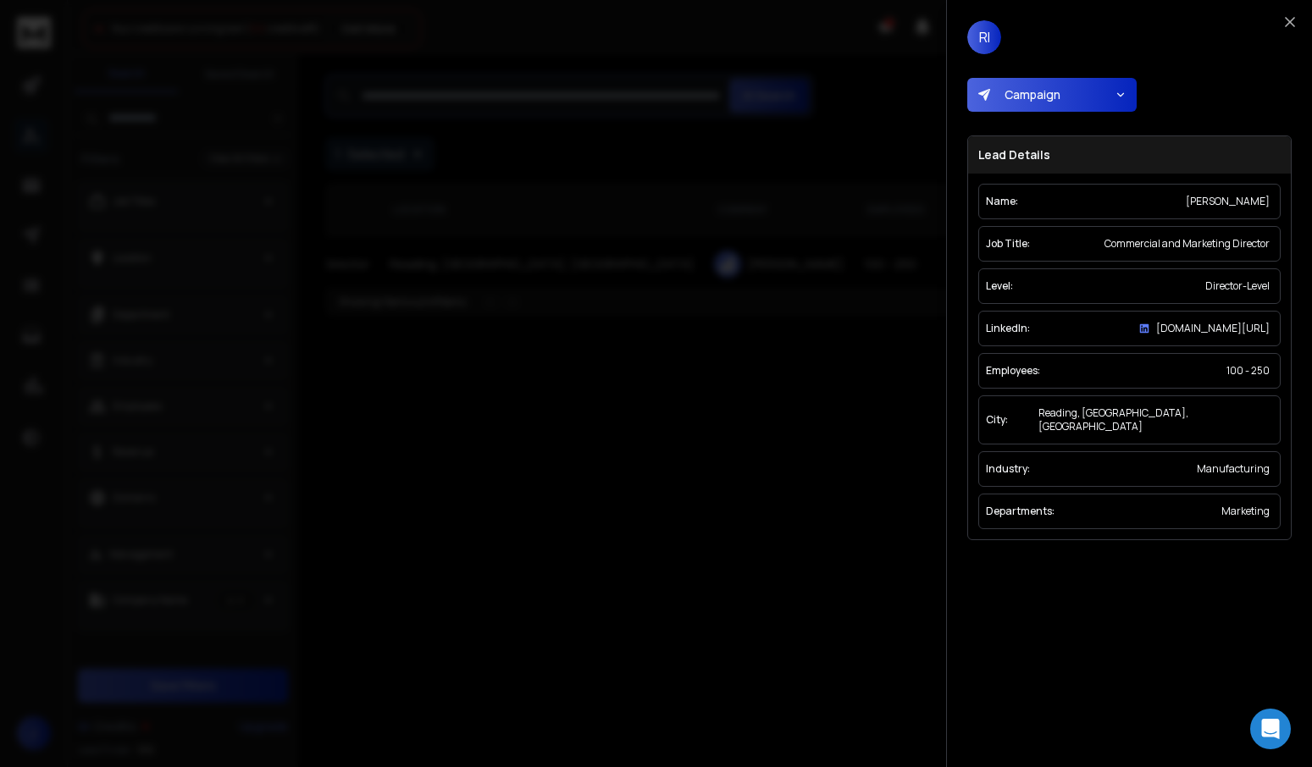
click at [639, 346] on div at bounding box center [656, 383] width 1312 height 767
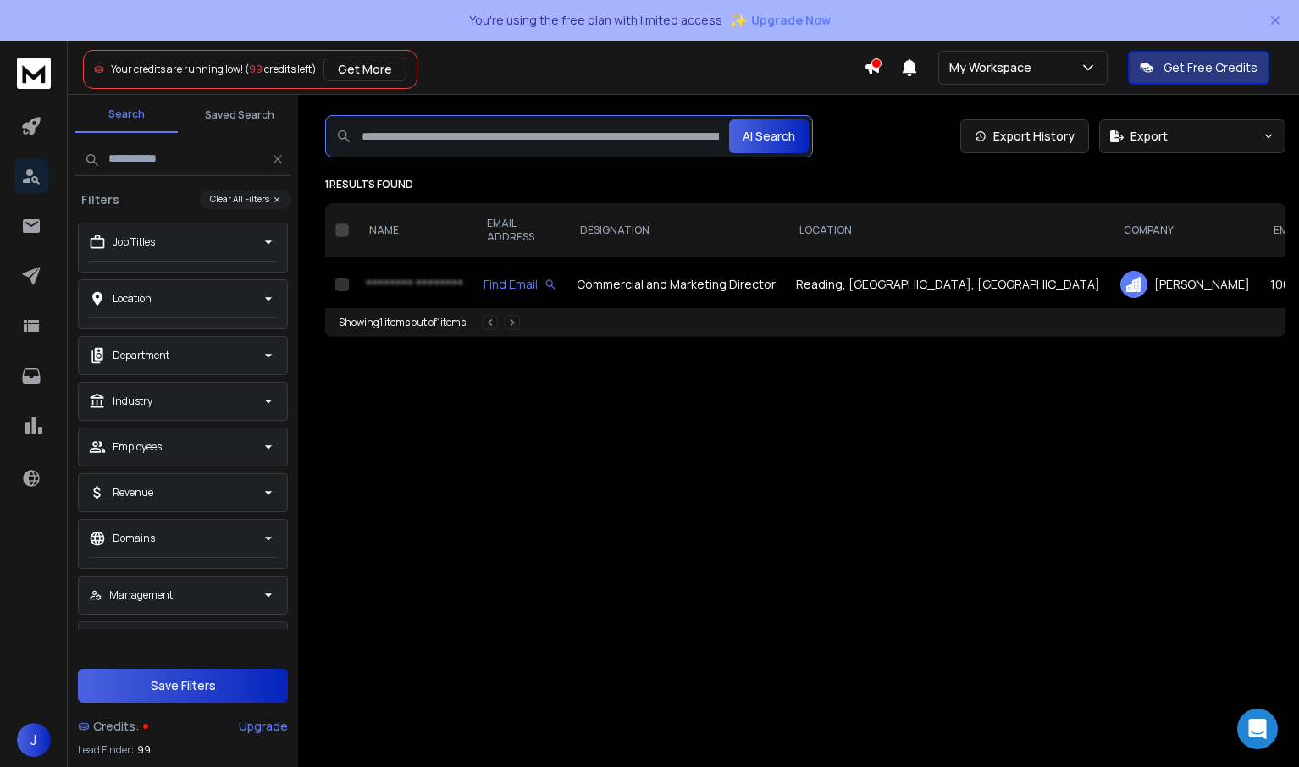
click at [173, 73] on span "Your credits are running low!" at bounding box center [177, 69] width 132 height 14
click at [341, 73] on button "Get More" at bounding box center [365, 70] width 83 height 24
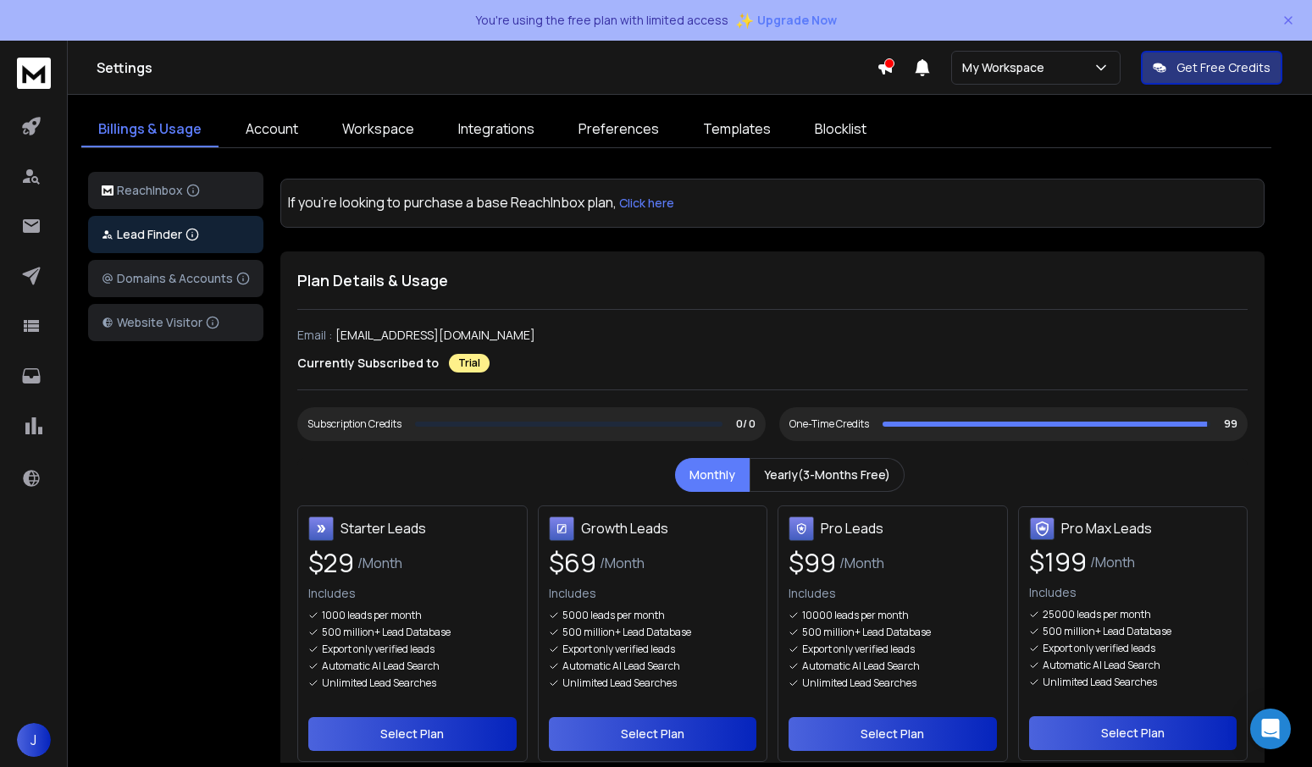
click at [869, 70] on h1 "Settings" at bounding box center [487, 68] width 780 height 20
click at [891, 63] on div at bounding box center [889, 63] width 10 height 10
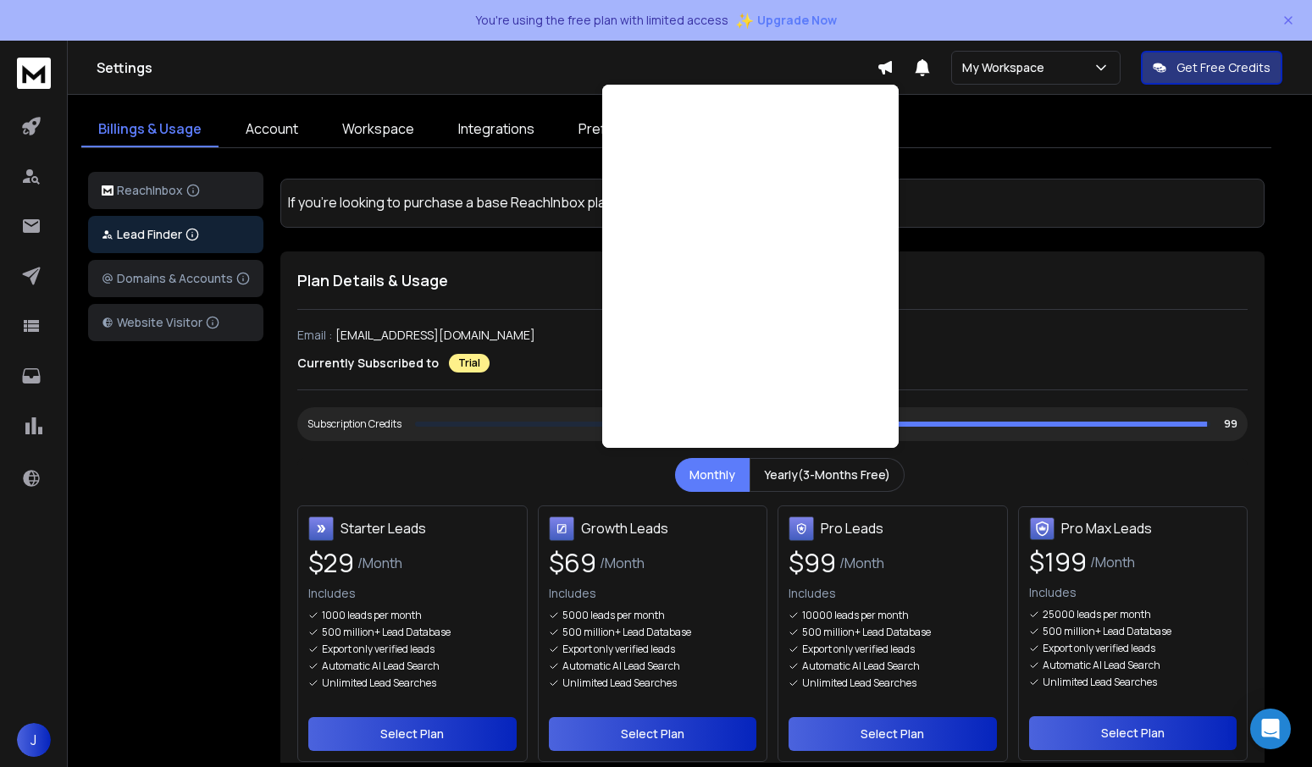
click at [164, 391] on div "ReachInbox Lead Finder Domains & Accounts Website Visitor If you're looking to …" at bounding box center [676, 461] width 1177 height 578
